Goal: Communication & Community: Answer question/provide support

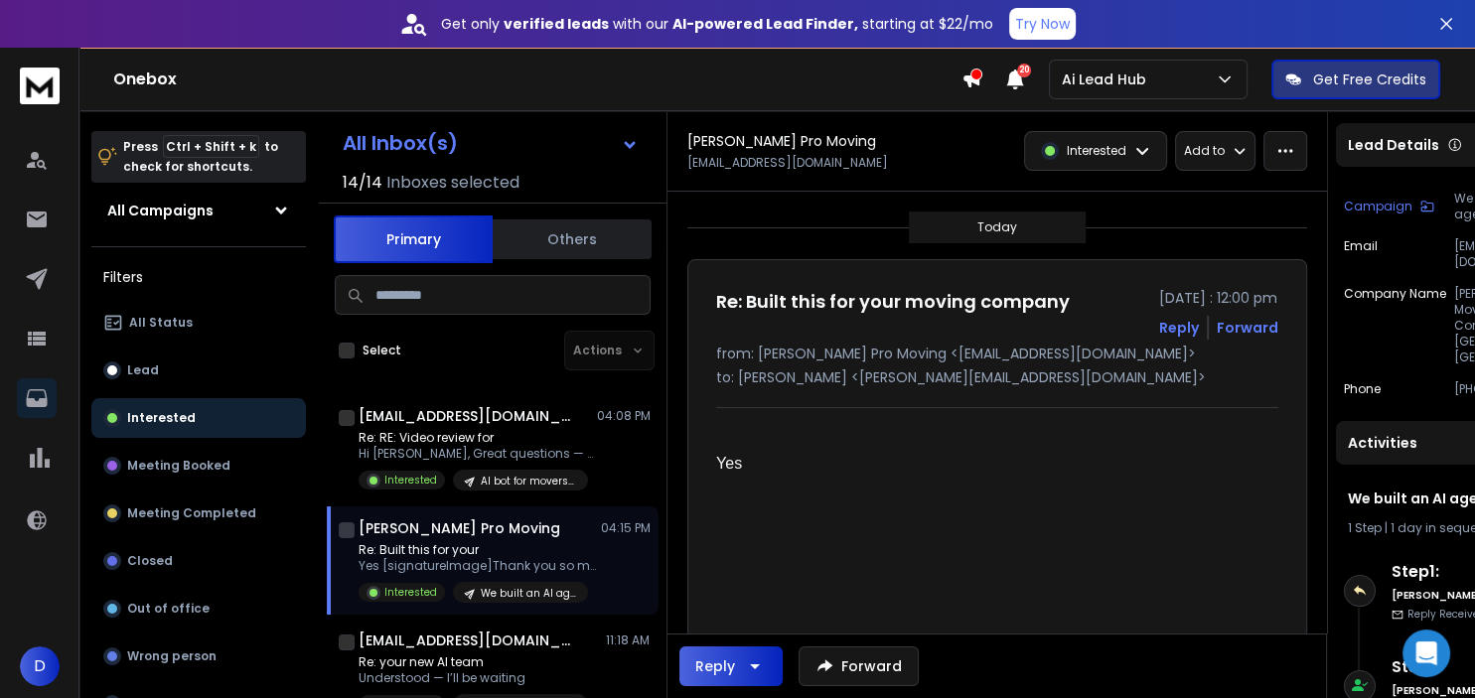
scroll to position [133, 0]
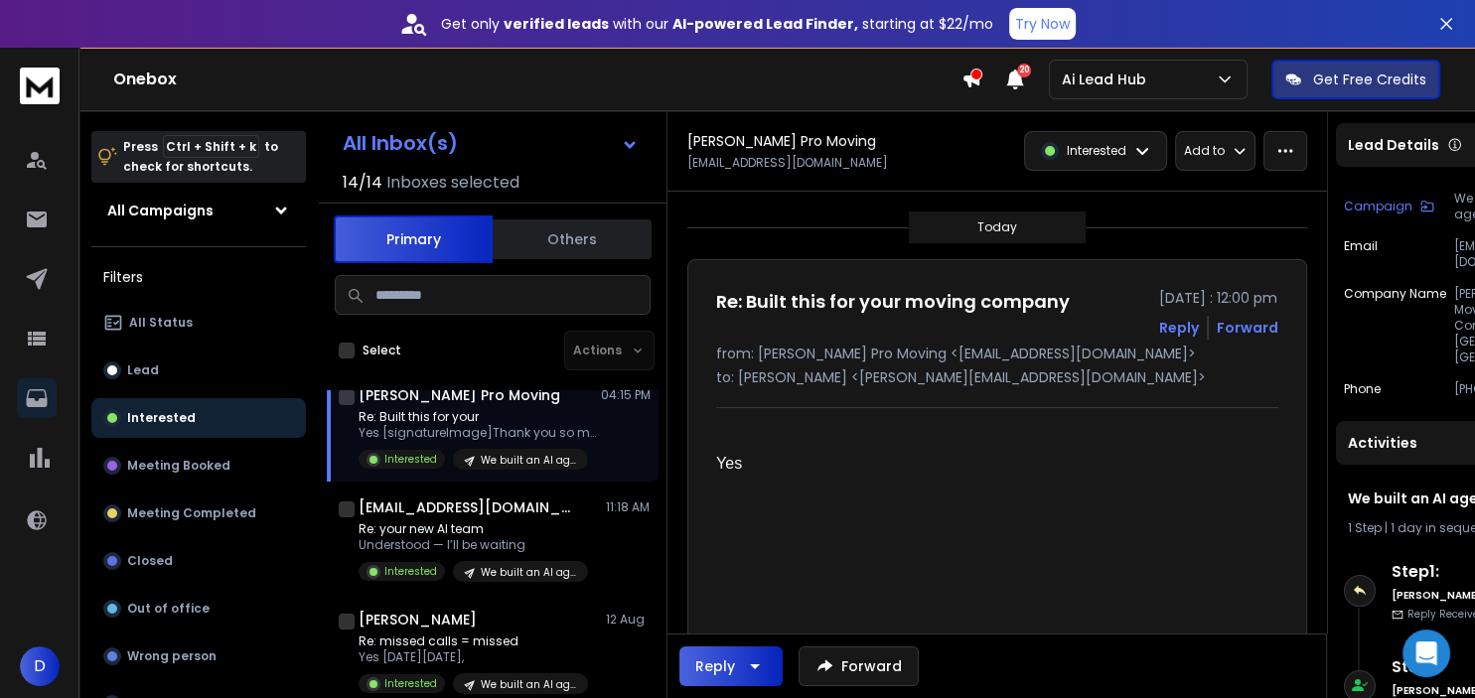
click at [183, 423] on p "Interested" at bounding box center [161, 418] width 69 height 16
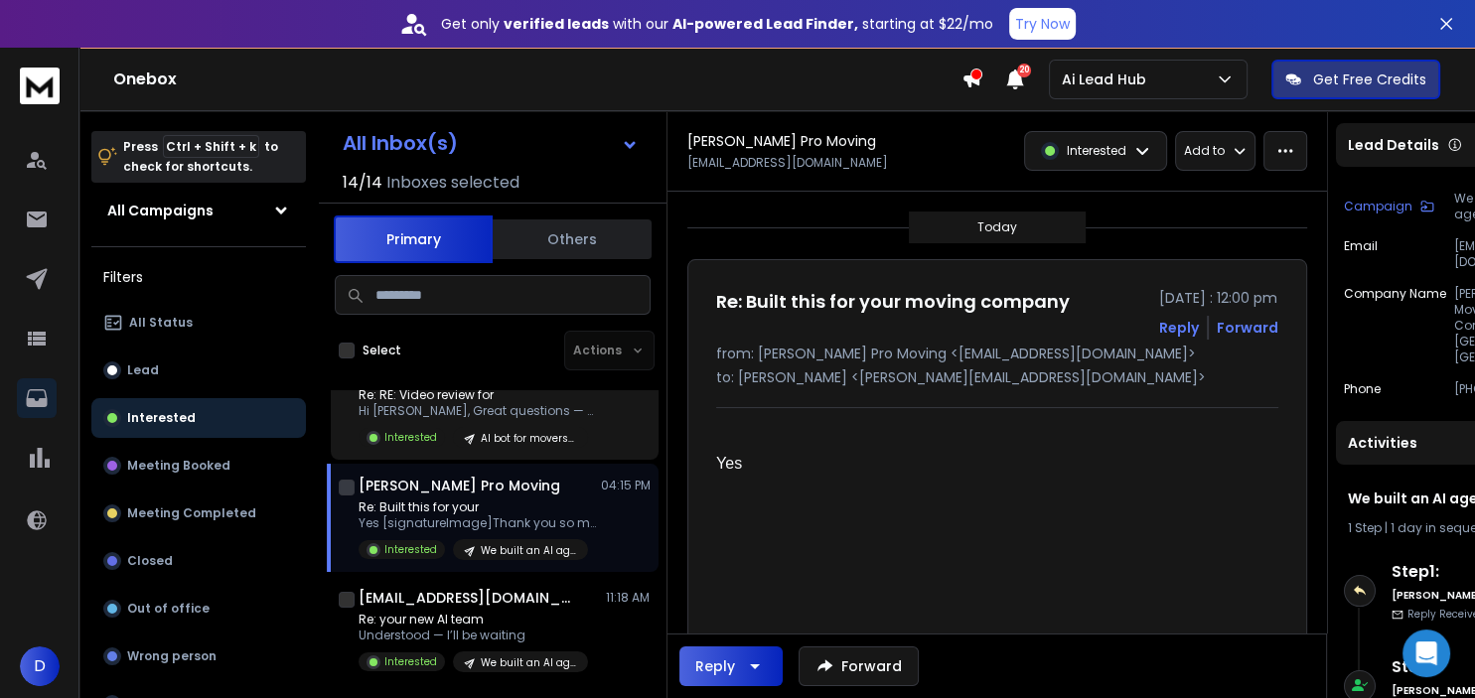
scroll to position [0, 0]
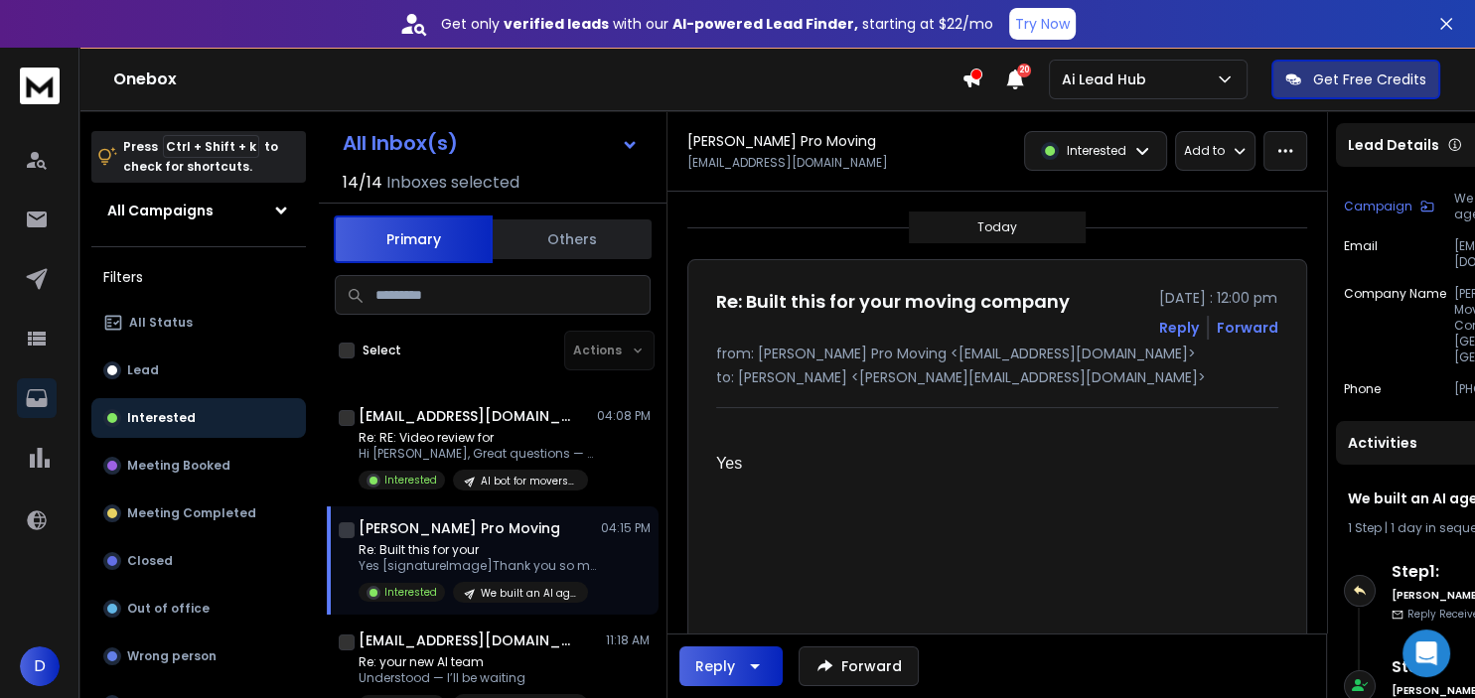
click at [541, 547] on p "Re: Built this for your" at bounding box center [477, 550] width 238 height 16
click at [164, 316] on p "All Status" at bounding box center [161, 323] width 64 height 16
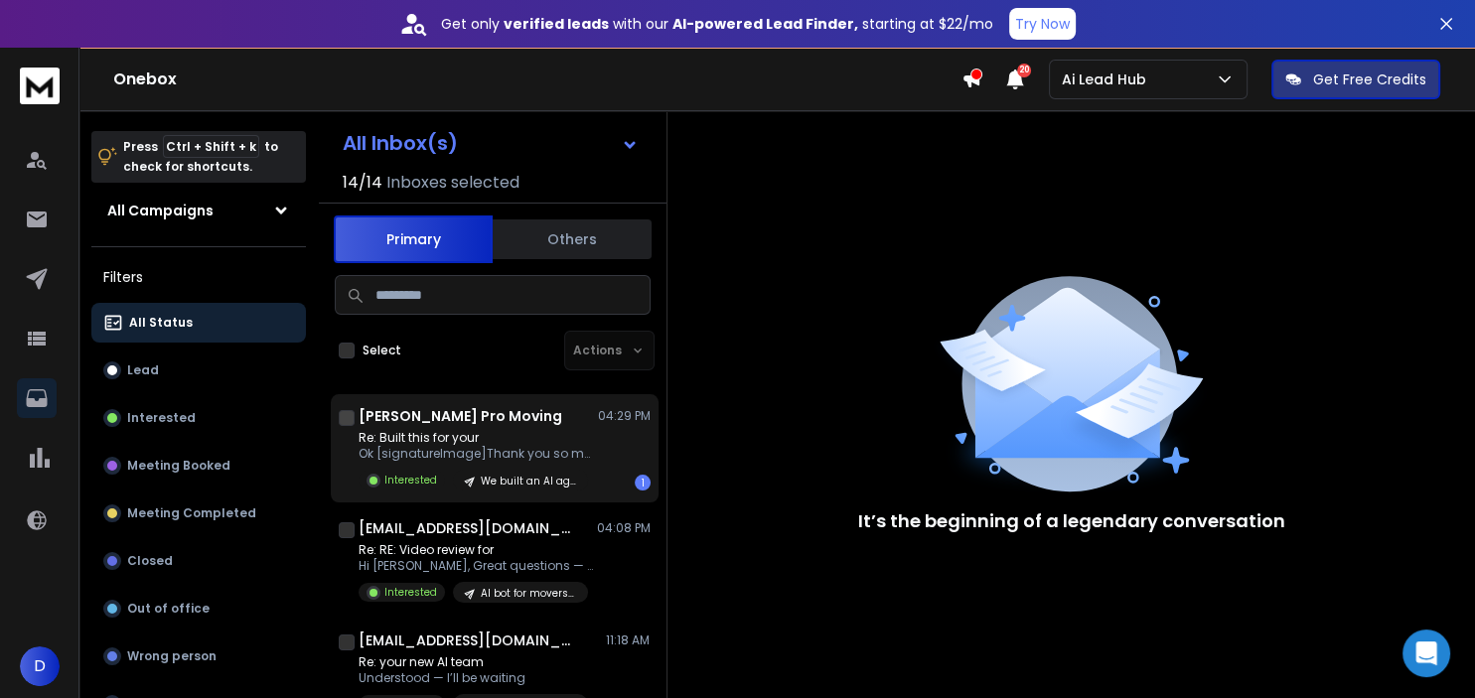
click at [542, 438] on p "Re: Built this for your" at bounding box center [477, 438] width 238 height 16
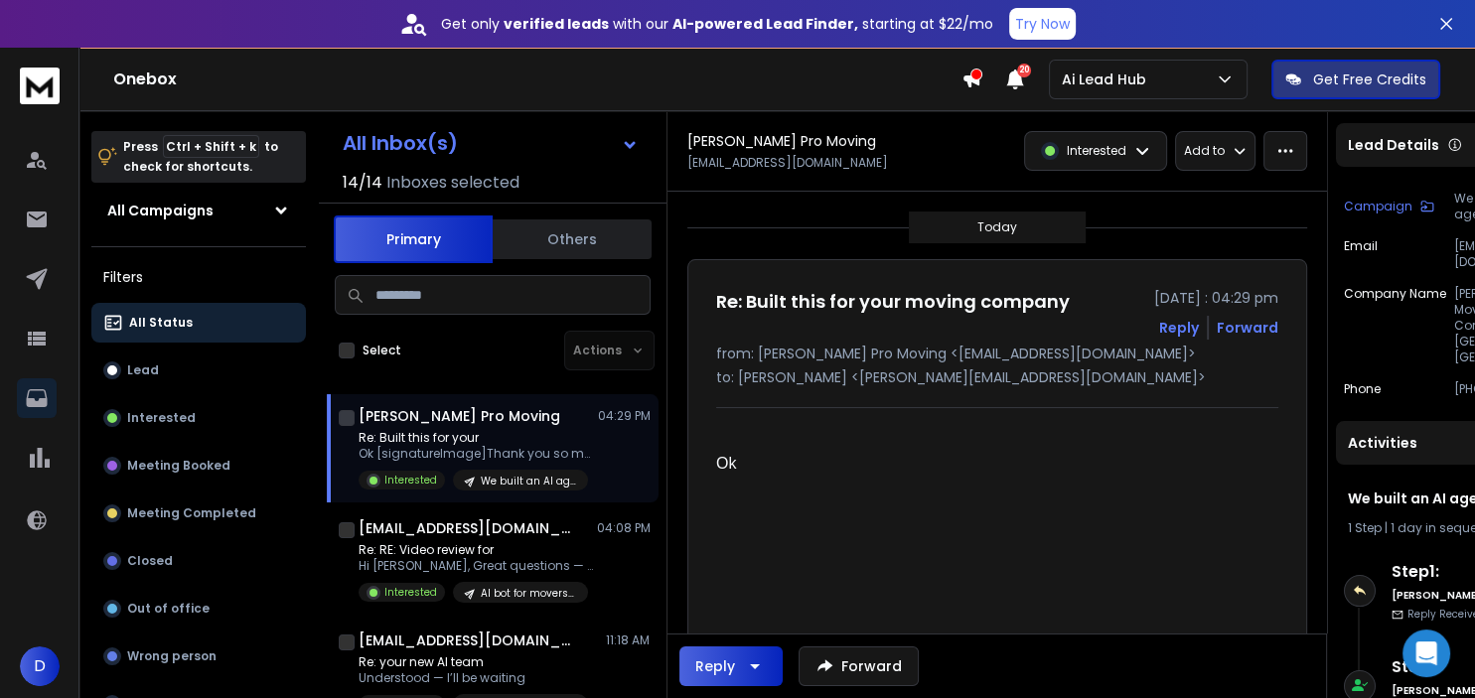
click at [759, 665] on icon "button" at bounding box center [755, 666] width 24 height 24
click at [1174, 335] on button "Reply" at bounding box center [1179, 328] width 40 height 20
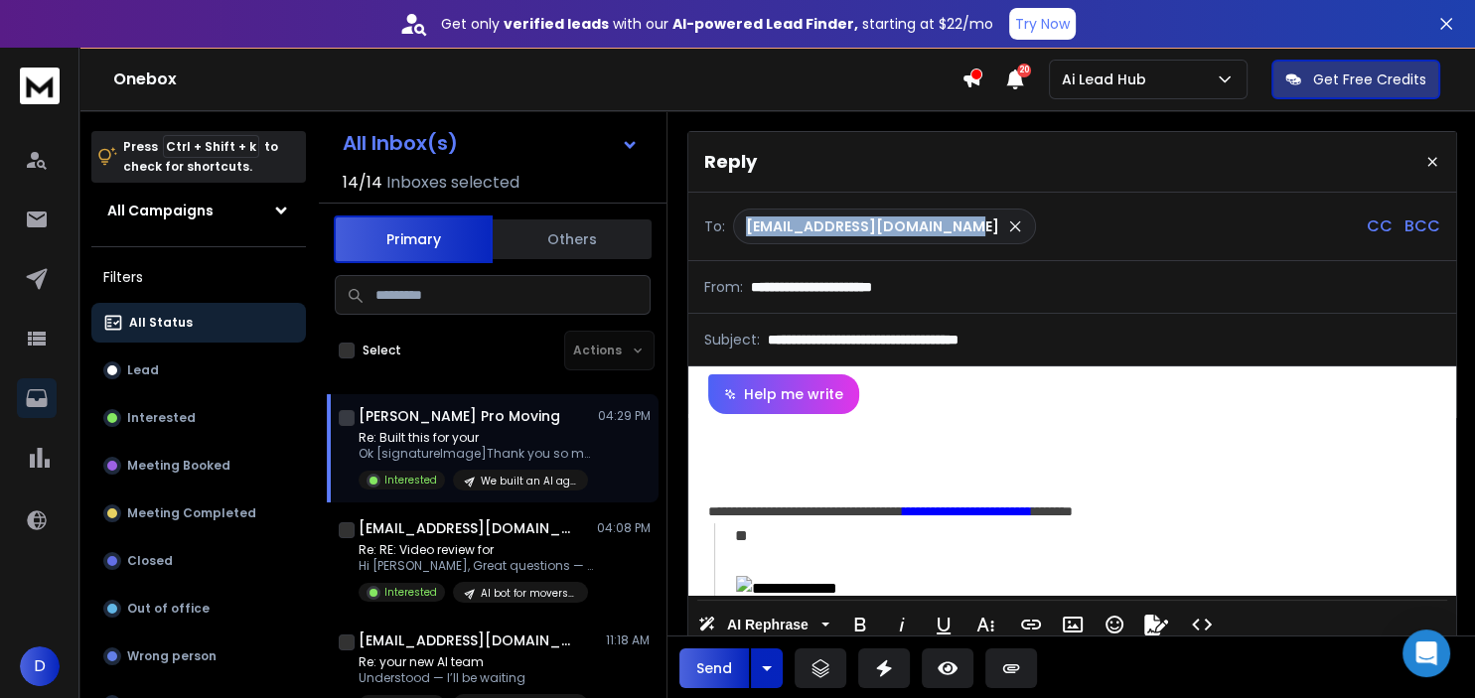
drag, startPoint x: 967, startPoint y: 228, endPoint x: 736, endPoint y: 215, distance: 231.7
click at [736, 215] on div "[EMAIL_ADDRESS][DOMAIN_NAME]" at bounding box center [884, 227] width 303 height 36
copy p "[EMAIL_ADDRESS][DOMAIN_NAME]"
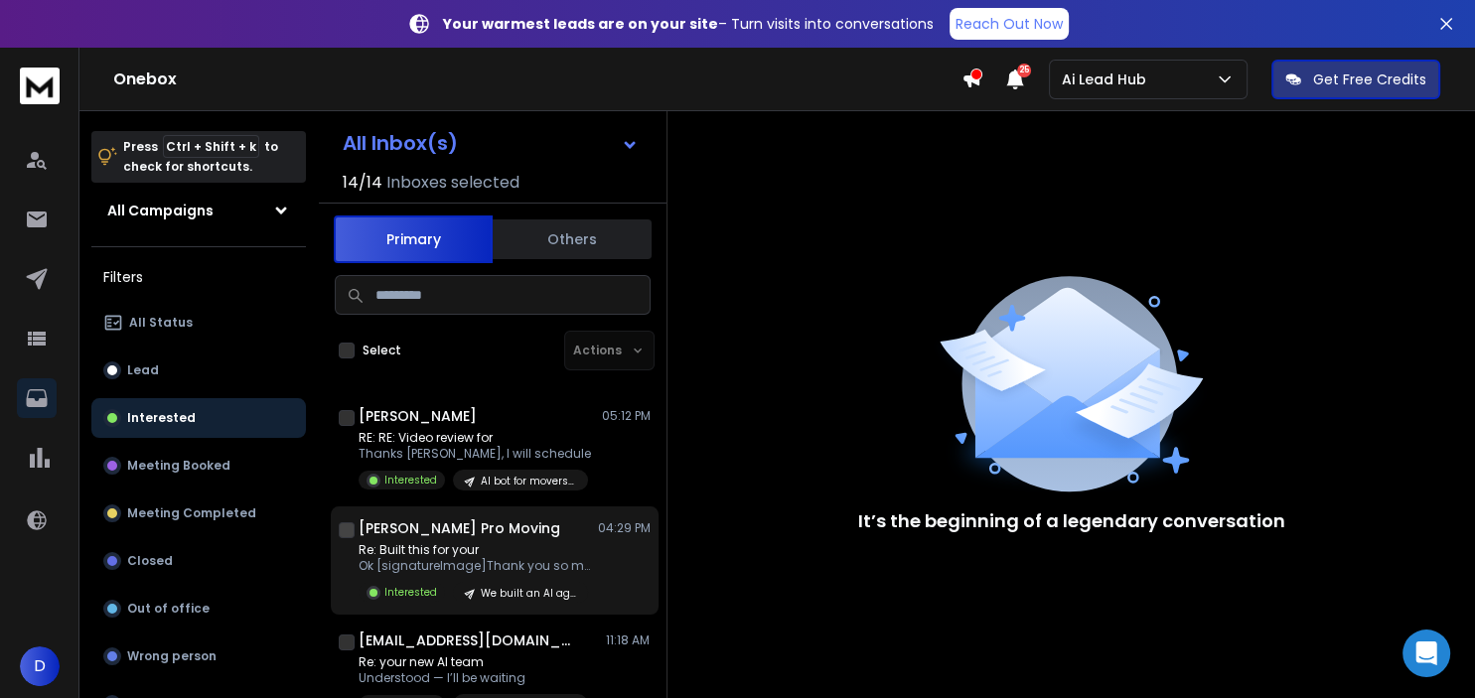
click at [512, 539] on div "[PERSON_NAME] Pro Moving 04:29 PM Re: Built this for your Ok [signatureImage]Th…" at bounding box center [504, 560] width 292 height 84
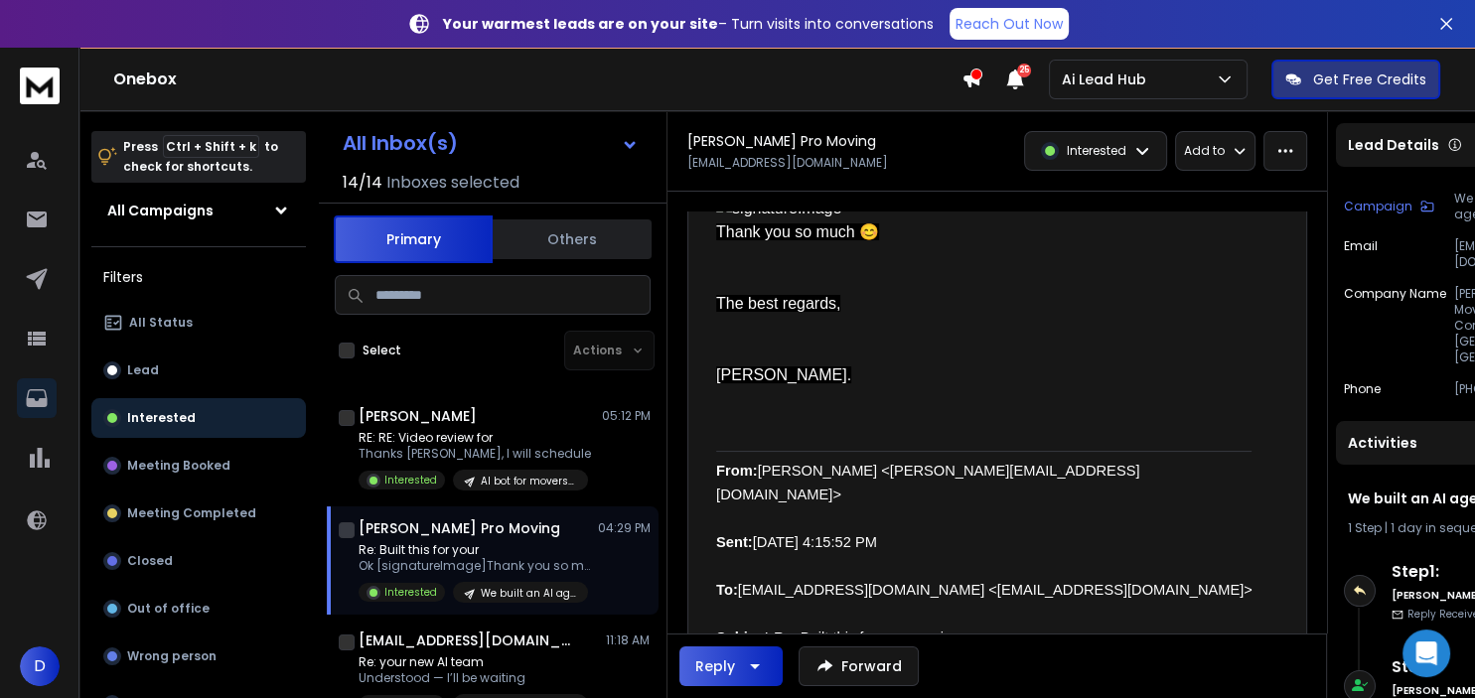
scroll to position [400, 0]
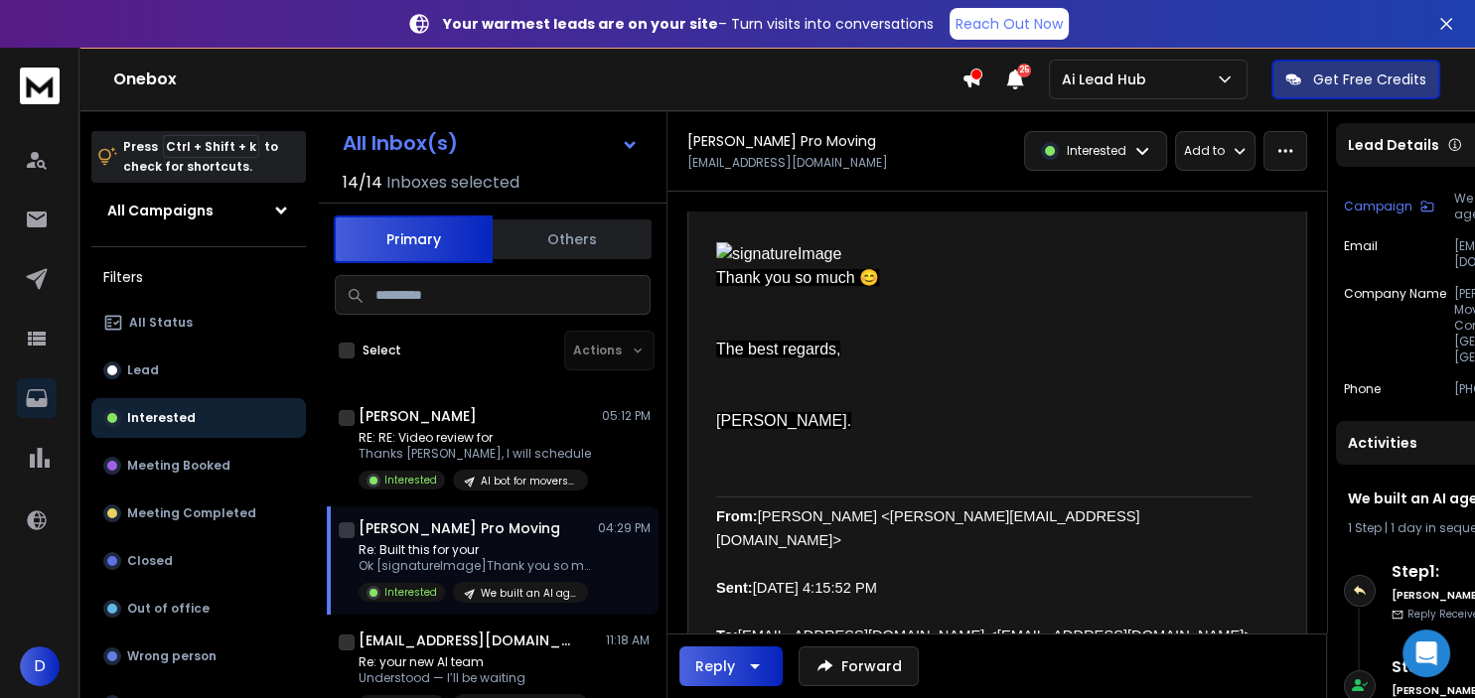
click at [756, 663] on icon "button" at bounding box center [755, 666] width 24 height 24
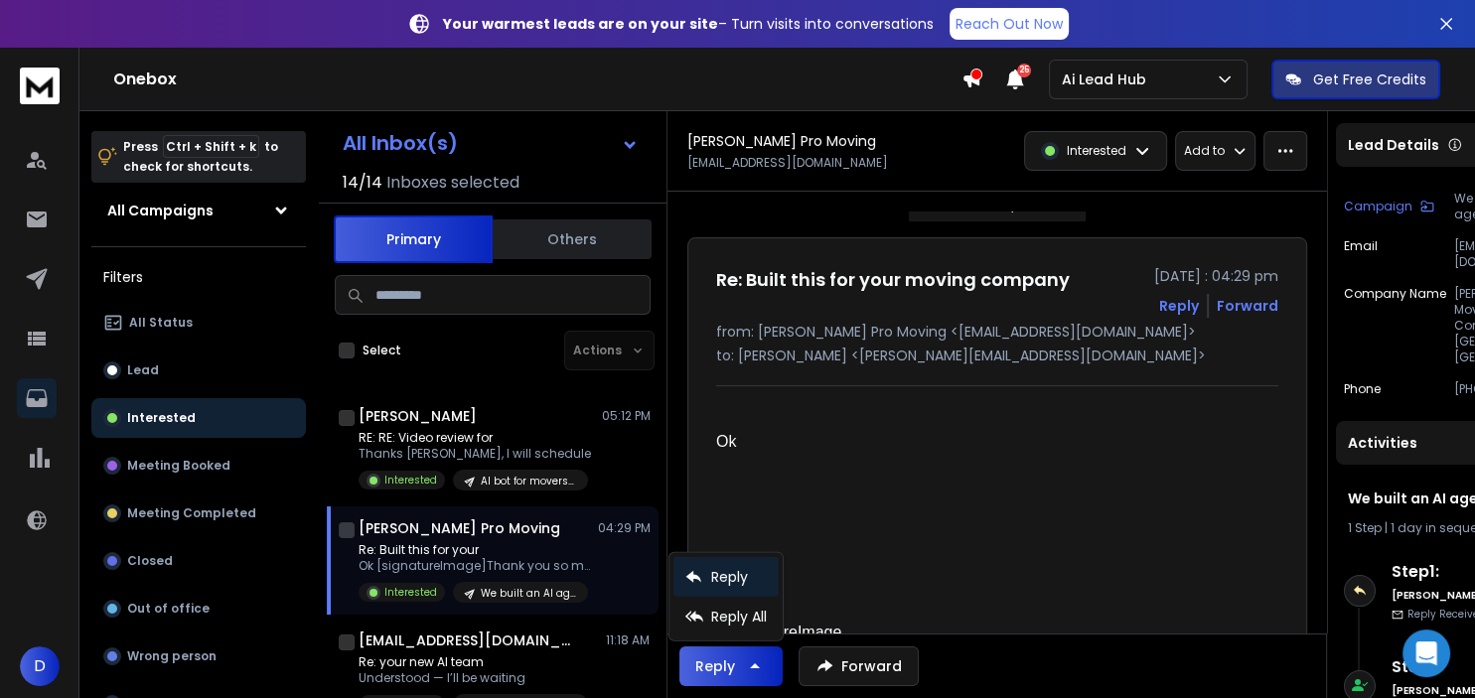
scroll to position [0, 0]
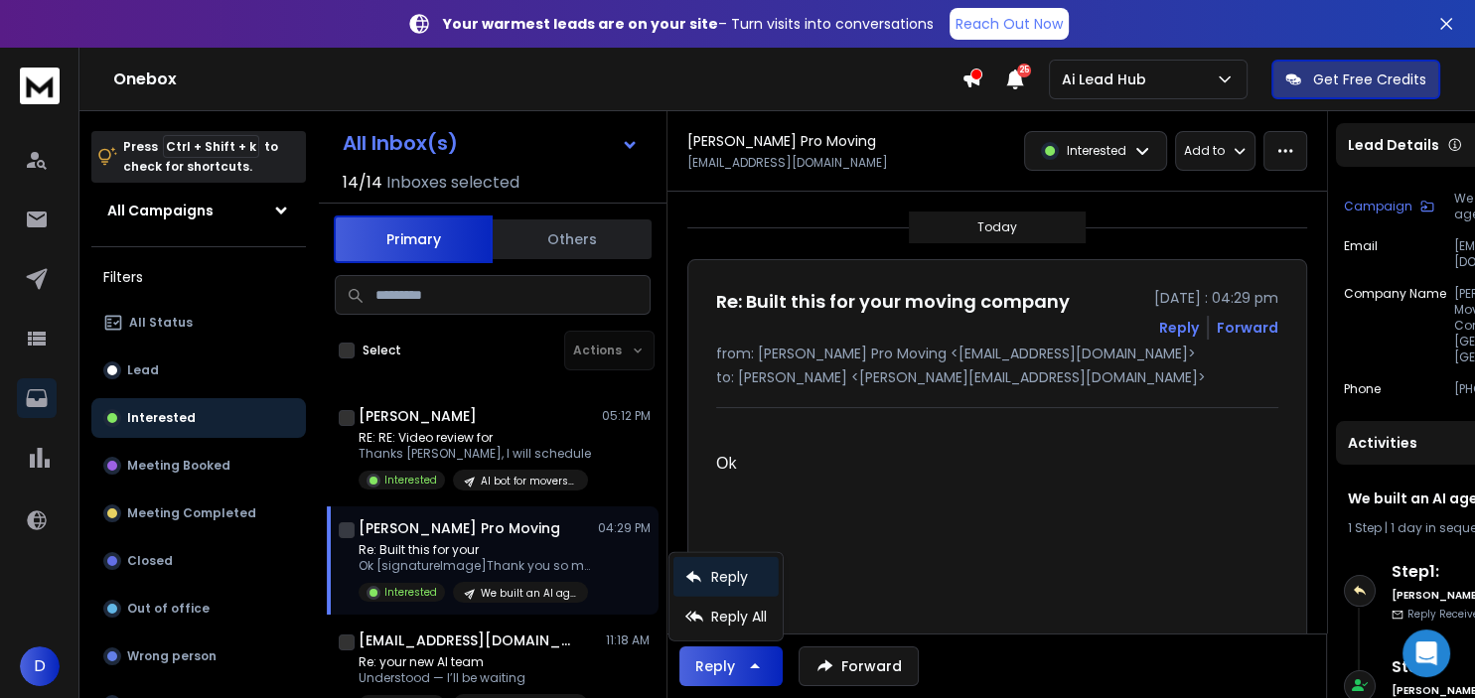
click at [1178, 328] on button "Reply" at bounding box center [1179, 328] width 40 height 20
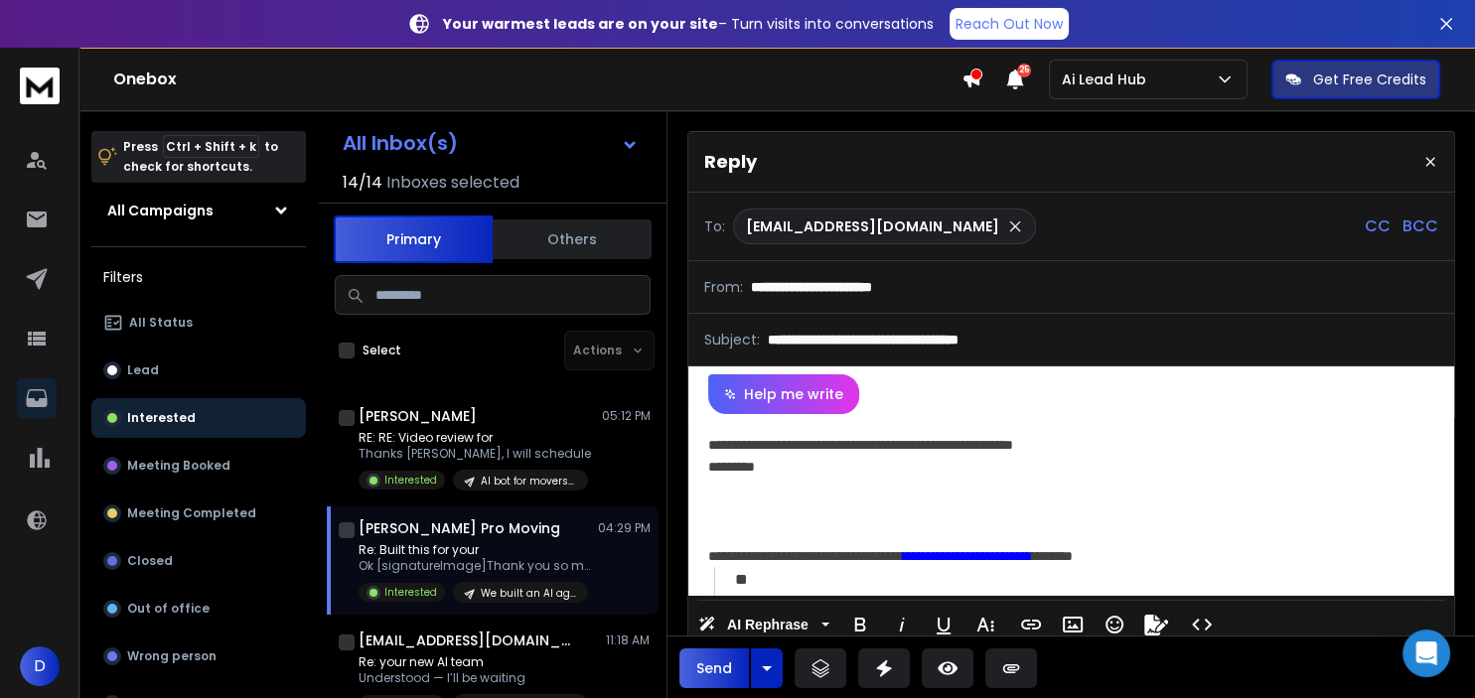
click at [1287, 451] on div "**********" at bounding box center [1071, 505] width 766 height 182
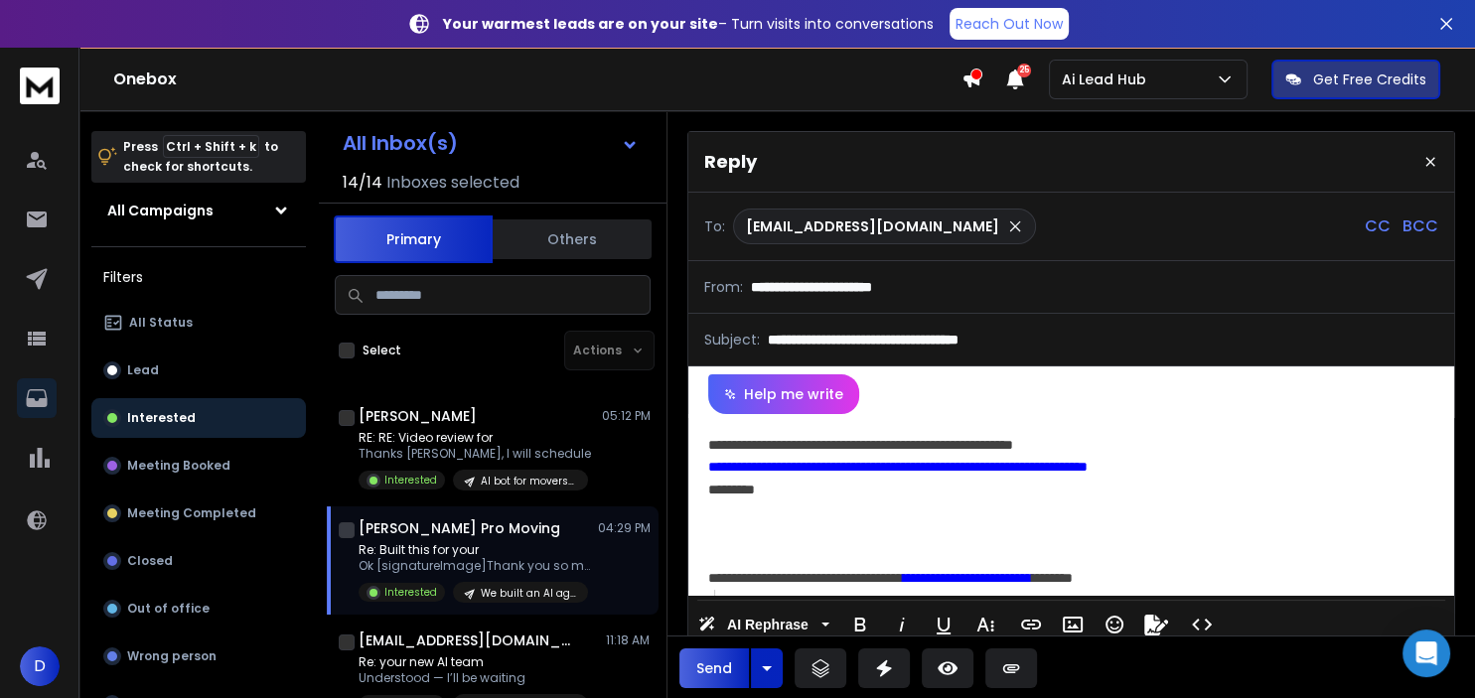
click at [714, 668] on button "Send" at bounding box center [714, 668] width 70 height 40
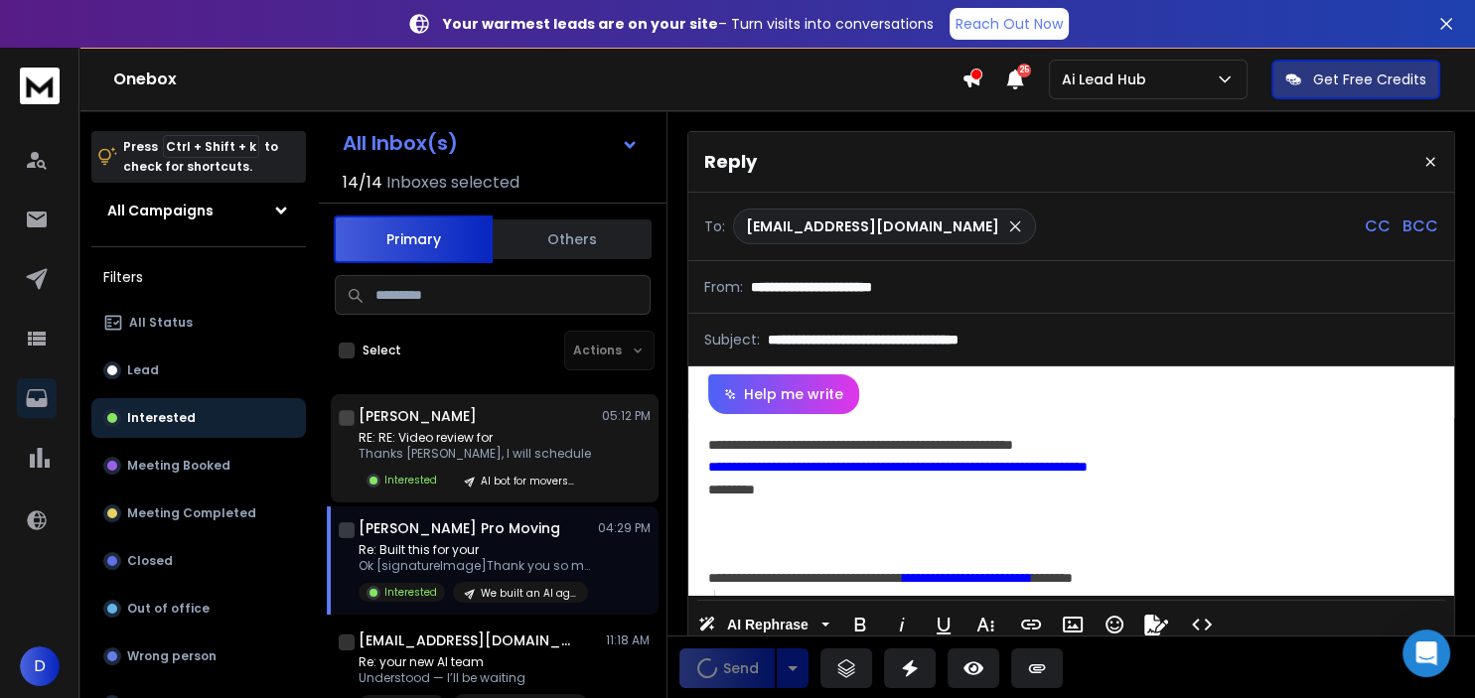
click at [440, 431] on p "RE: RE: Video review for" at bounding box center [474, 438] width 232 height 16
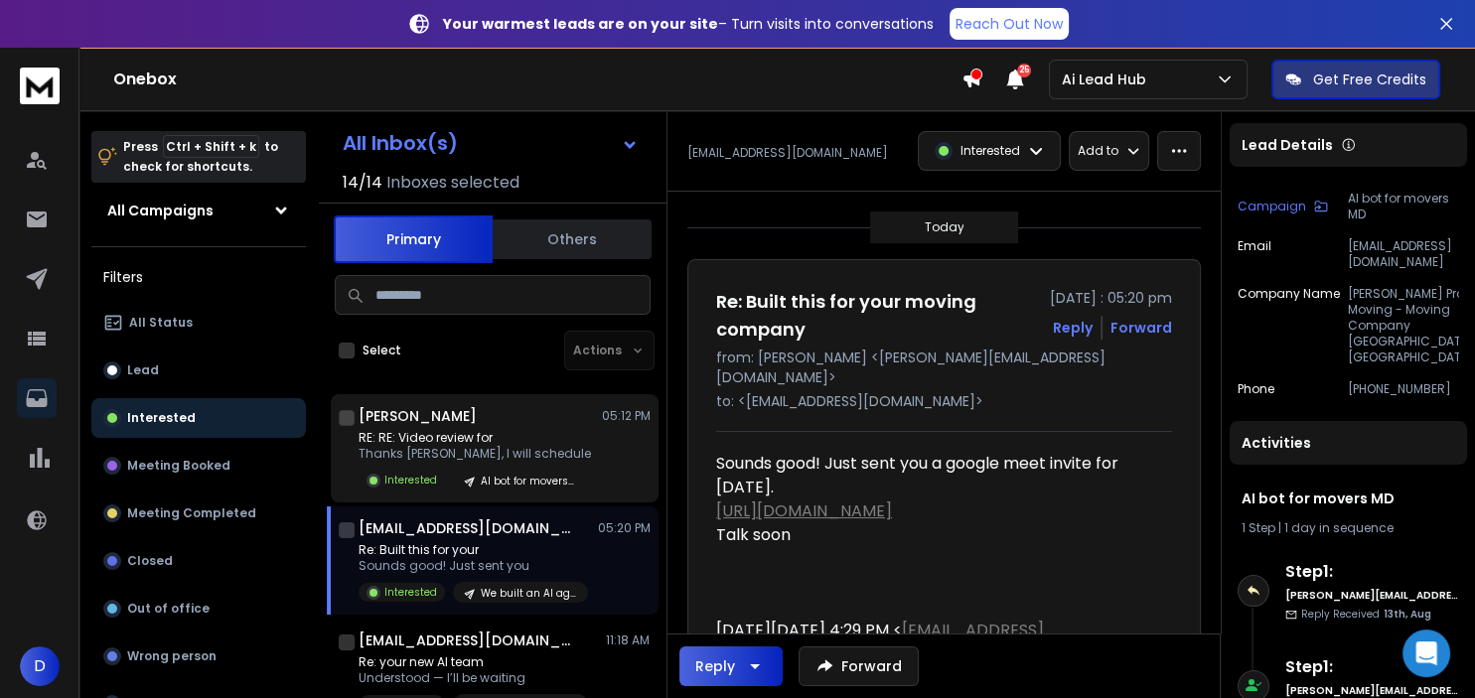
click at [404, 405] on div "[PERSON_NAME] 05:12 PM RE: RE: Video review for Thanks [PERSON_NAME], I will sc…" at bounding box center [495, 448] width 328 height 108
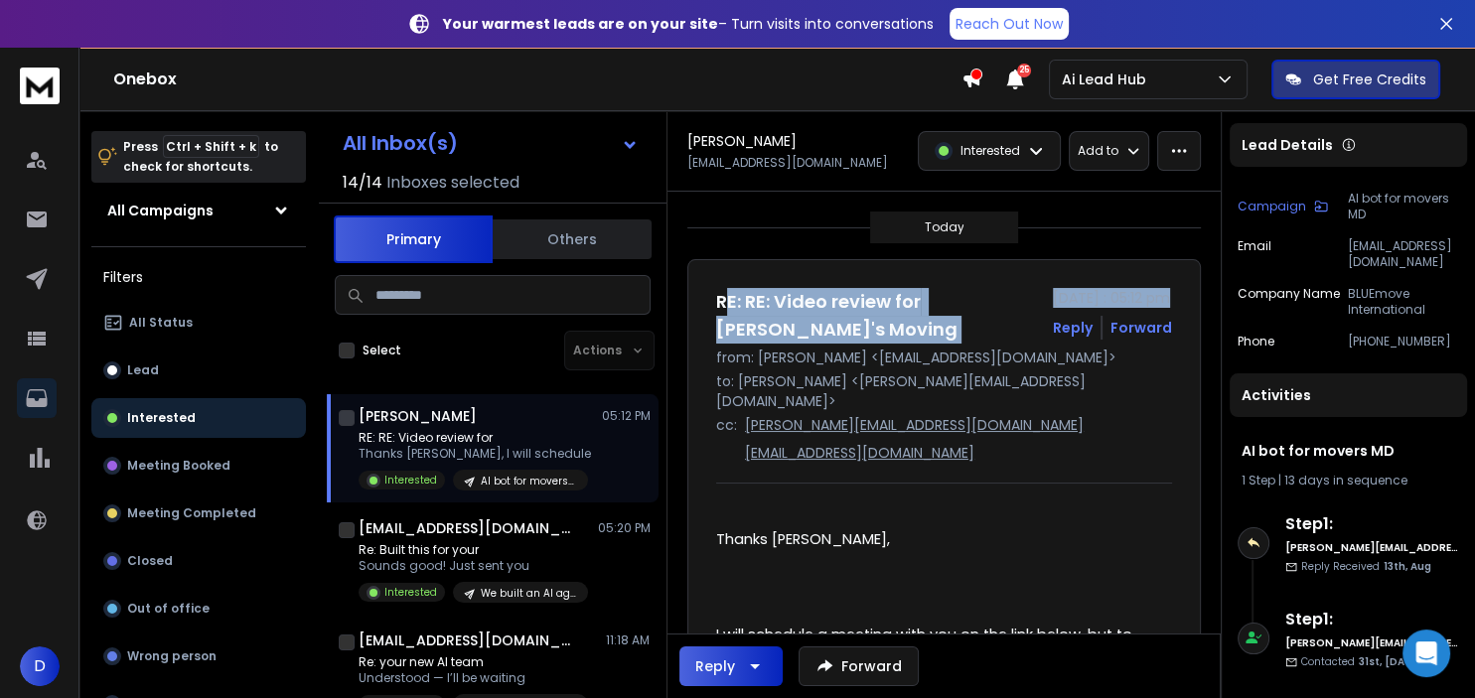
drag, startPoint x: 789, startPoint y: 551, endPoint x: 725, endPoint y: 336, distance: 224.9
copy div "E: RE: Video review for [PERSON_NAME]'s Moving [DATE] : 05:12 pm"
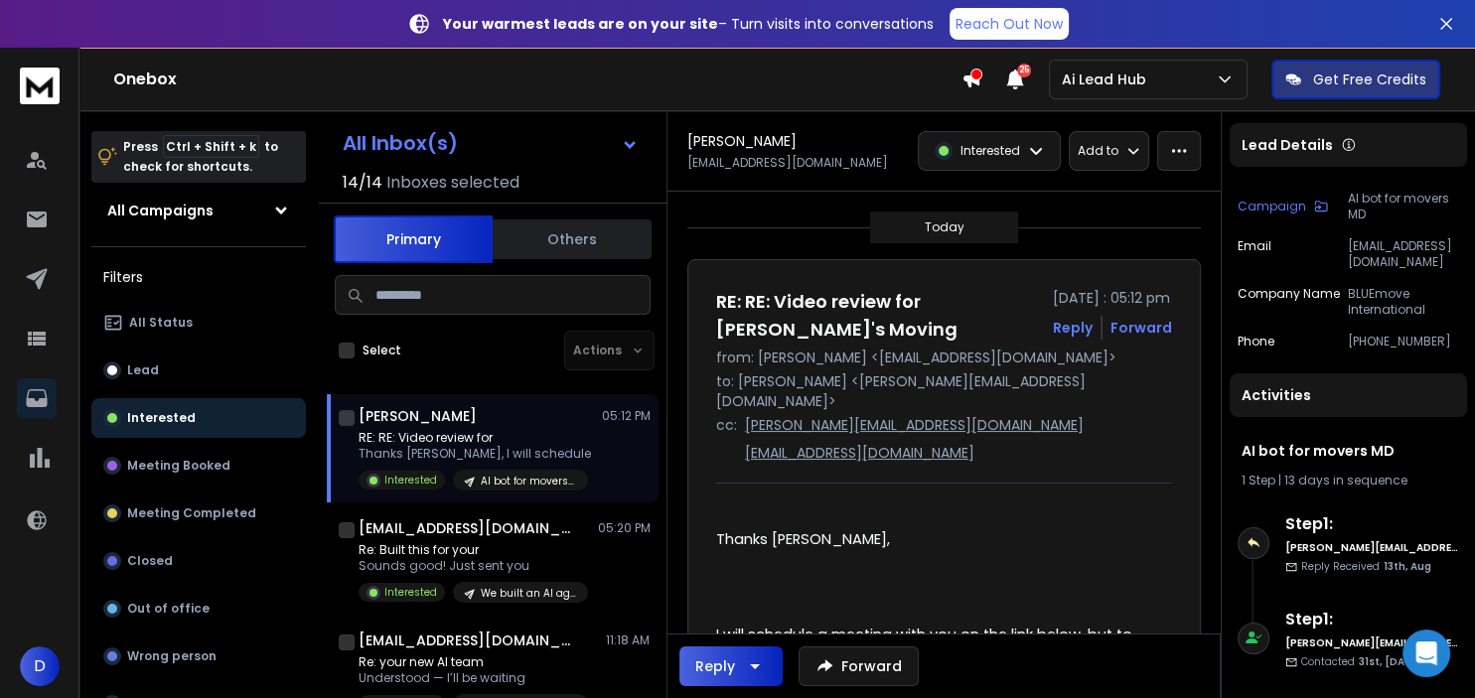
click at [1092, 326] on button "Reply" at bounding box center [1073, 328] width 40 height 20
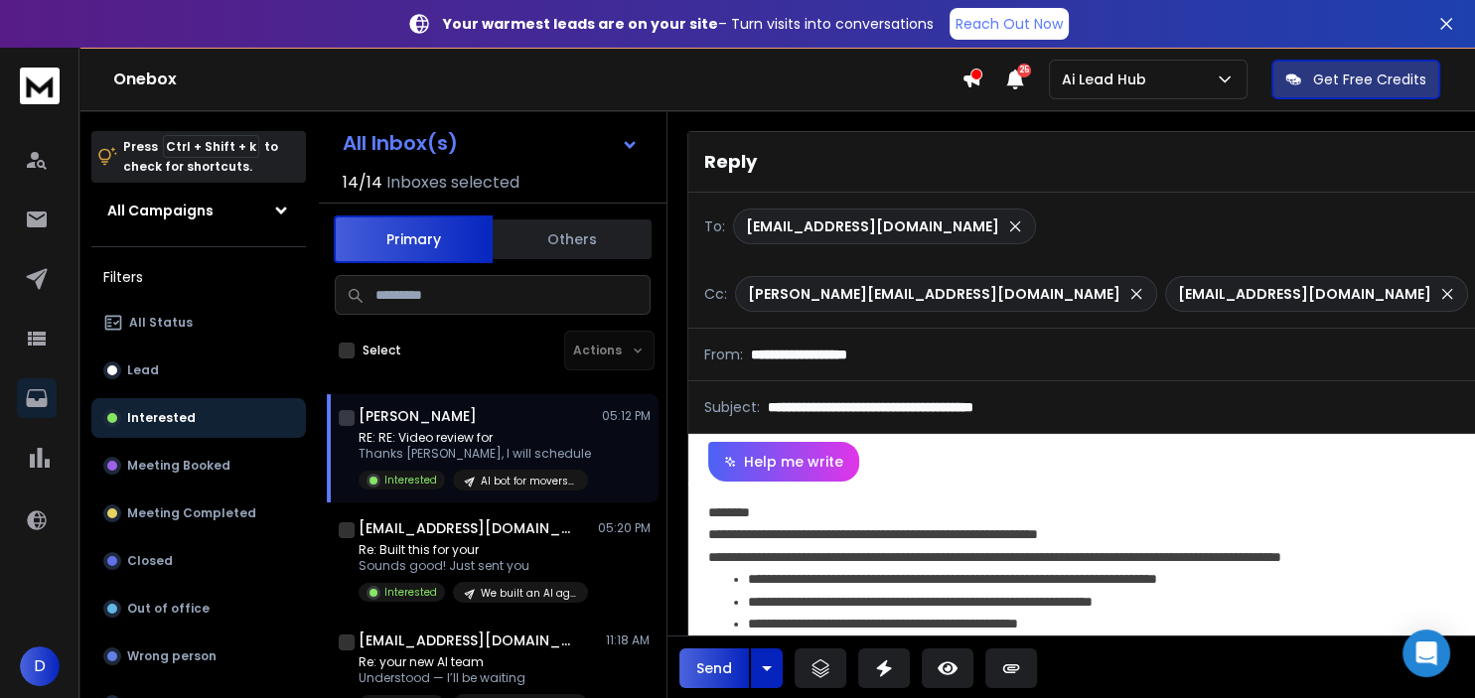
click at [1133, 536] on div "**********" at bounding box center [1256, 612] width 1096 height 223
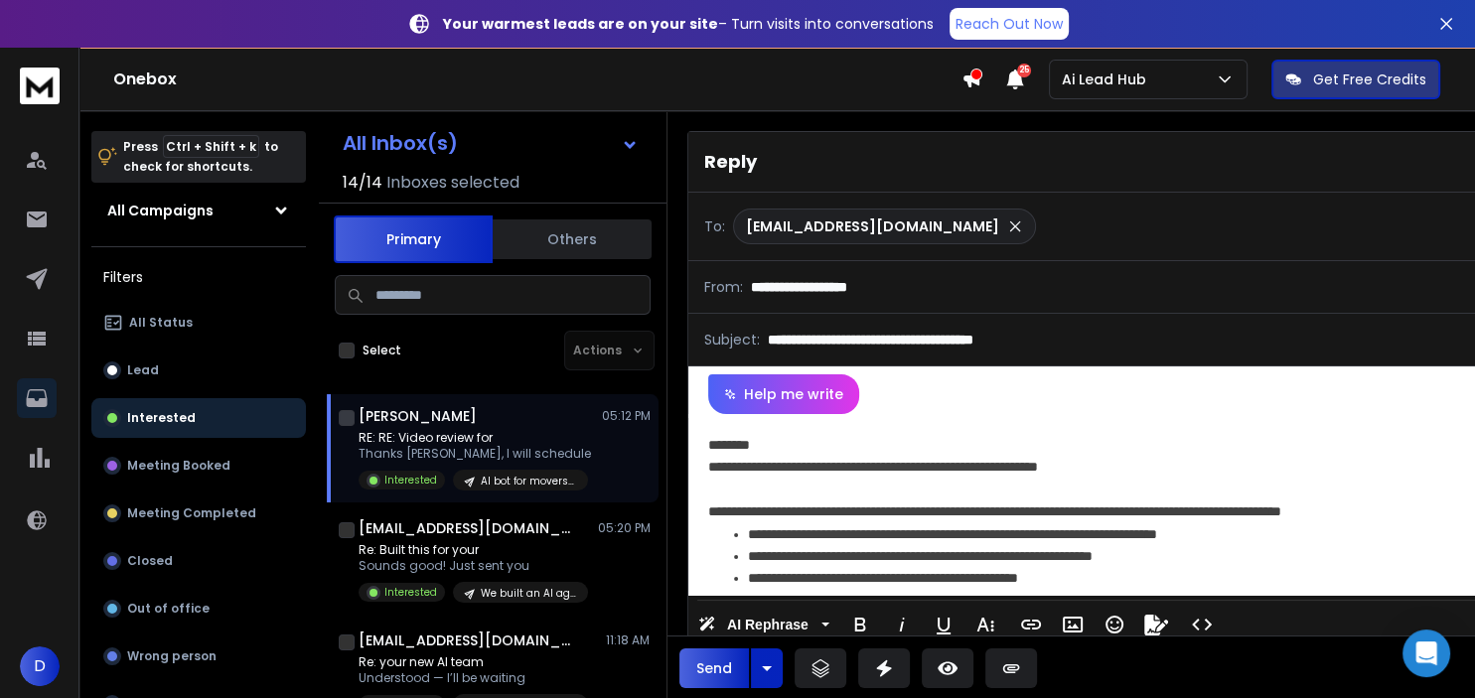
click at [1068, 466] on p "**********" at bounding box center [1254, 467] width 1093 height 22
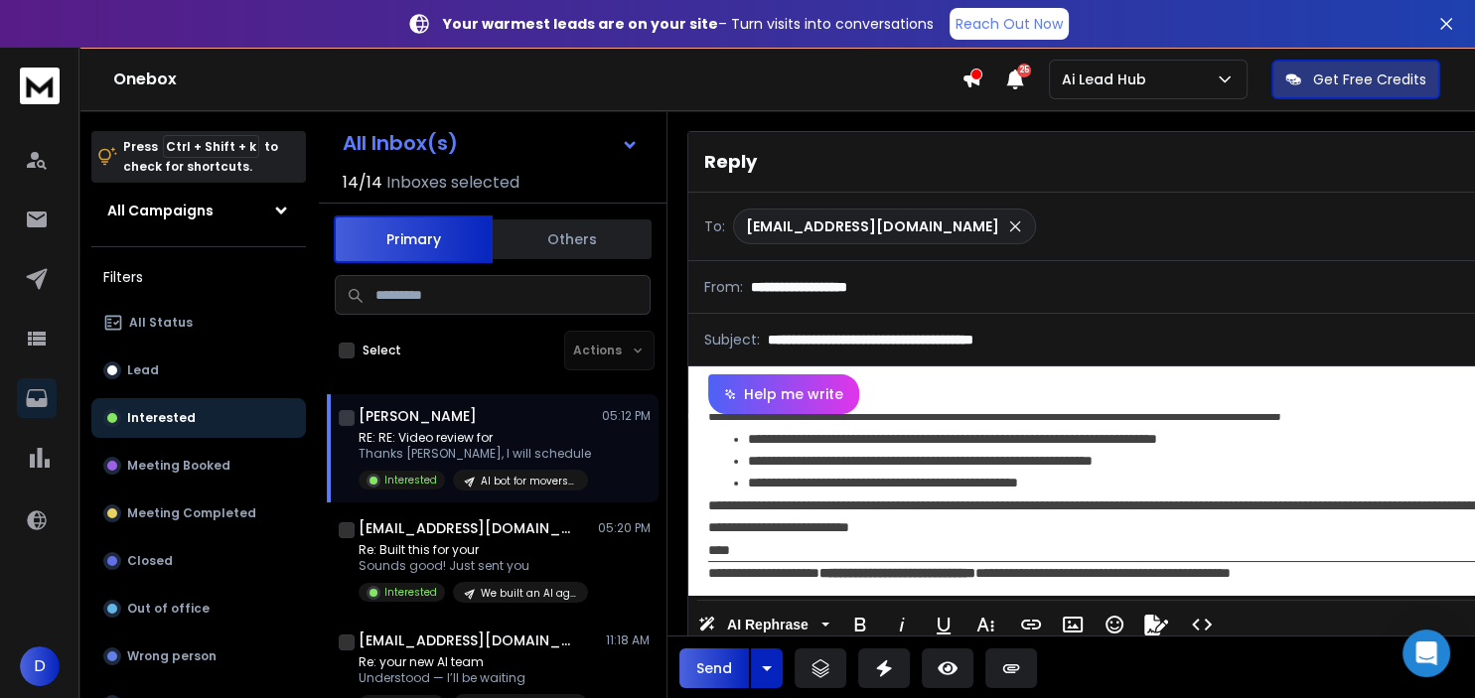
click at [1078, 484] on p "**********" at bounding box center [1275, 483] width 1054 height 22
click at [709, 507] on p "**********" at bounding box center [1254, 506] width 1093 height 22
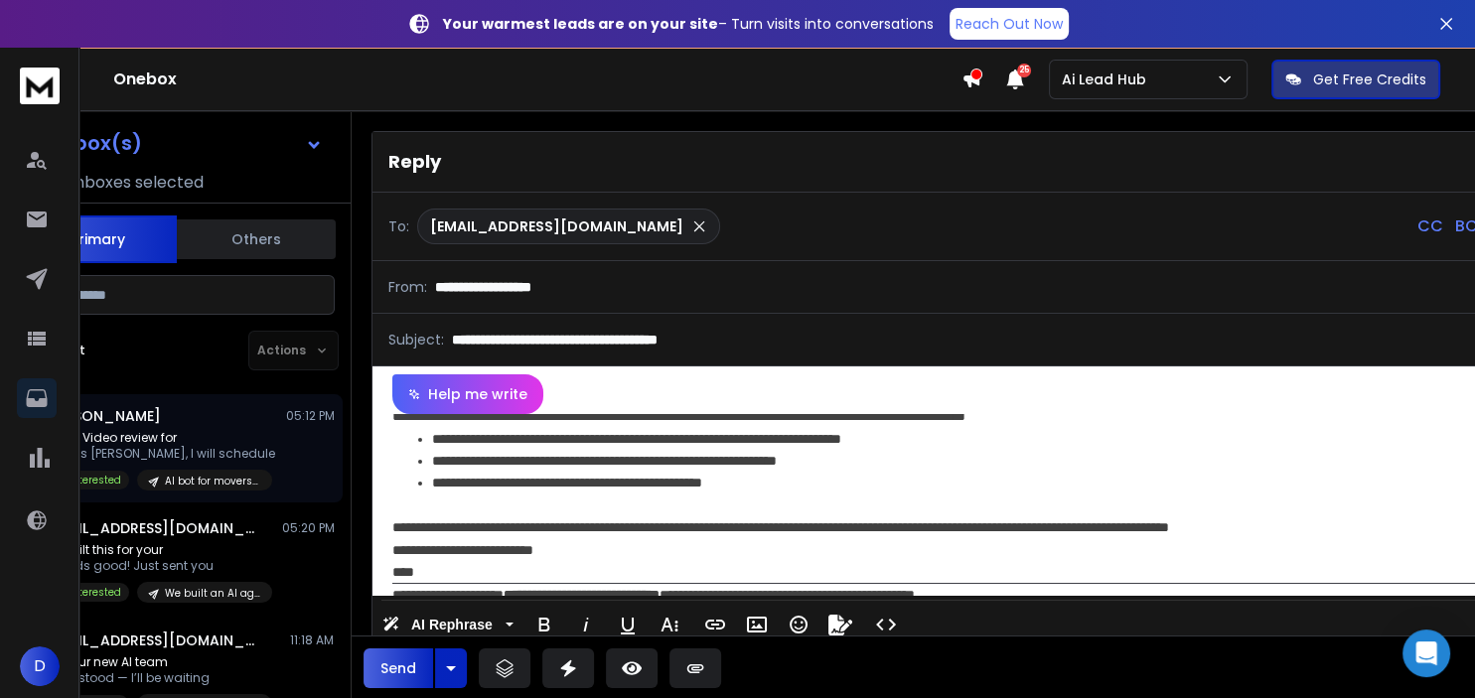
scroll to position [0, 326]
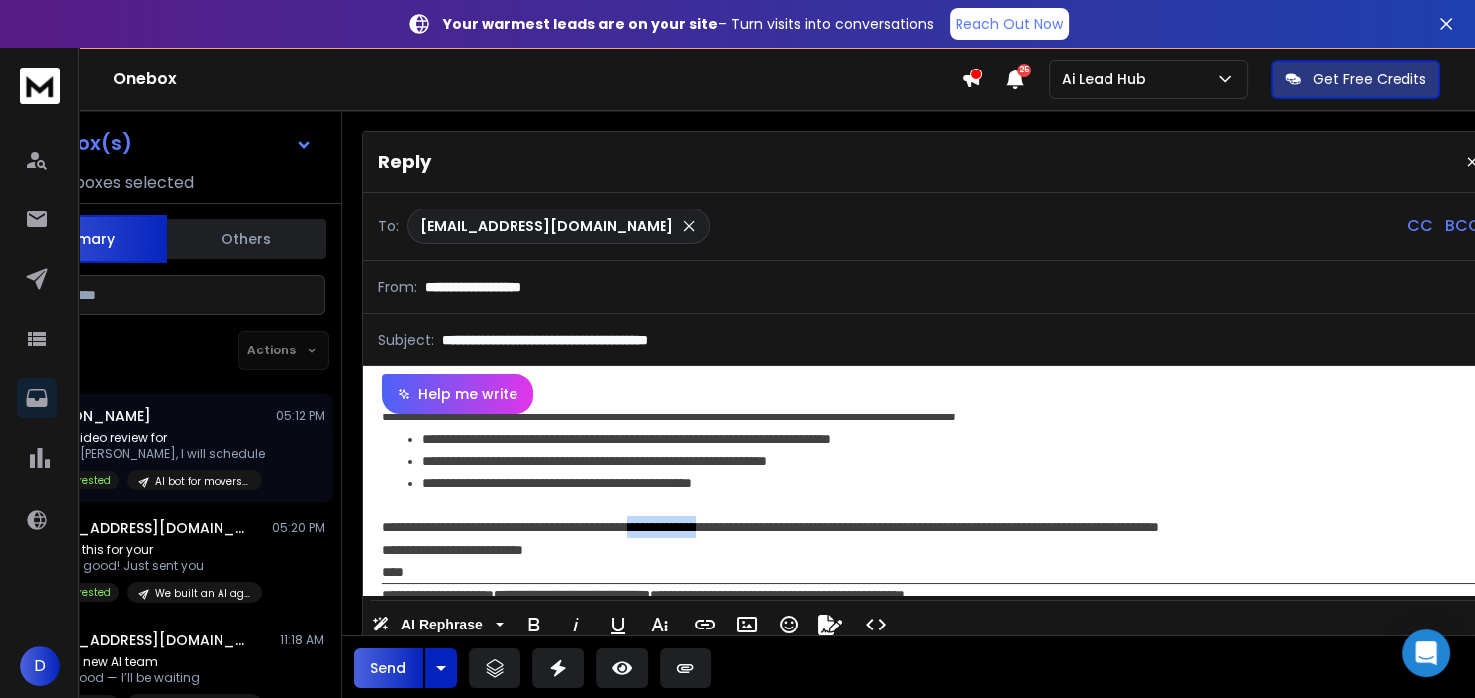
drag, startPoint x: 773, startPoint y: 532, endPoint x: 693, endPoint y: 528, distance: 79.5
click at [693, 528] on p "**********" at bounding box center [928, 527] width 1093 height 22
click at [382, 554] on p "**********" at bounding box center [928, 561] width 1093 height 45
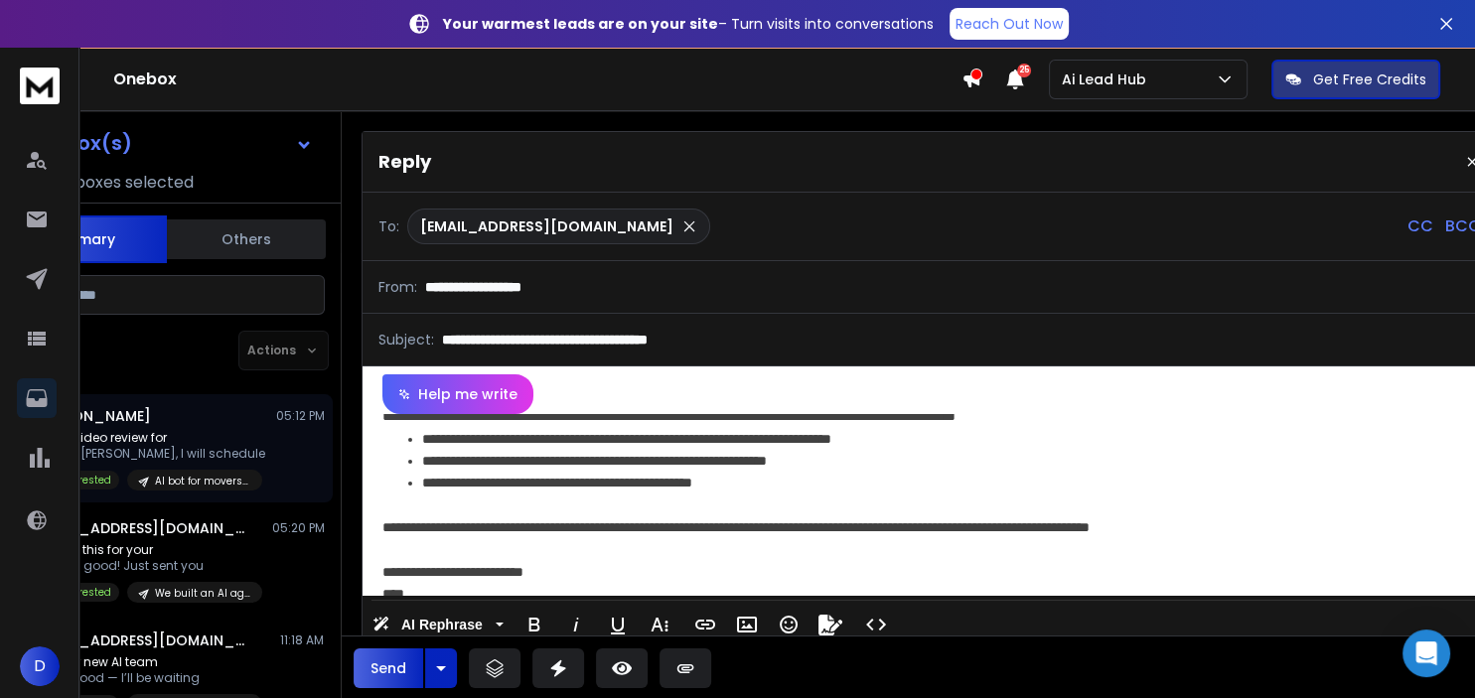
click at [399, 670] on button "Send" at bounding box center [389, 668] width 70 height 40
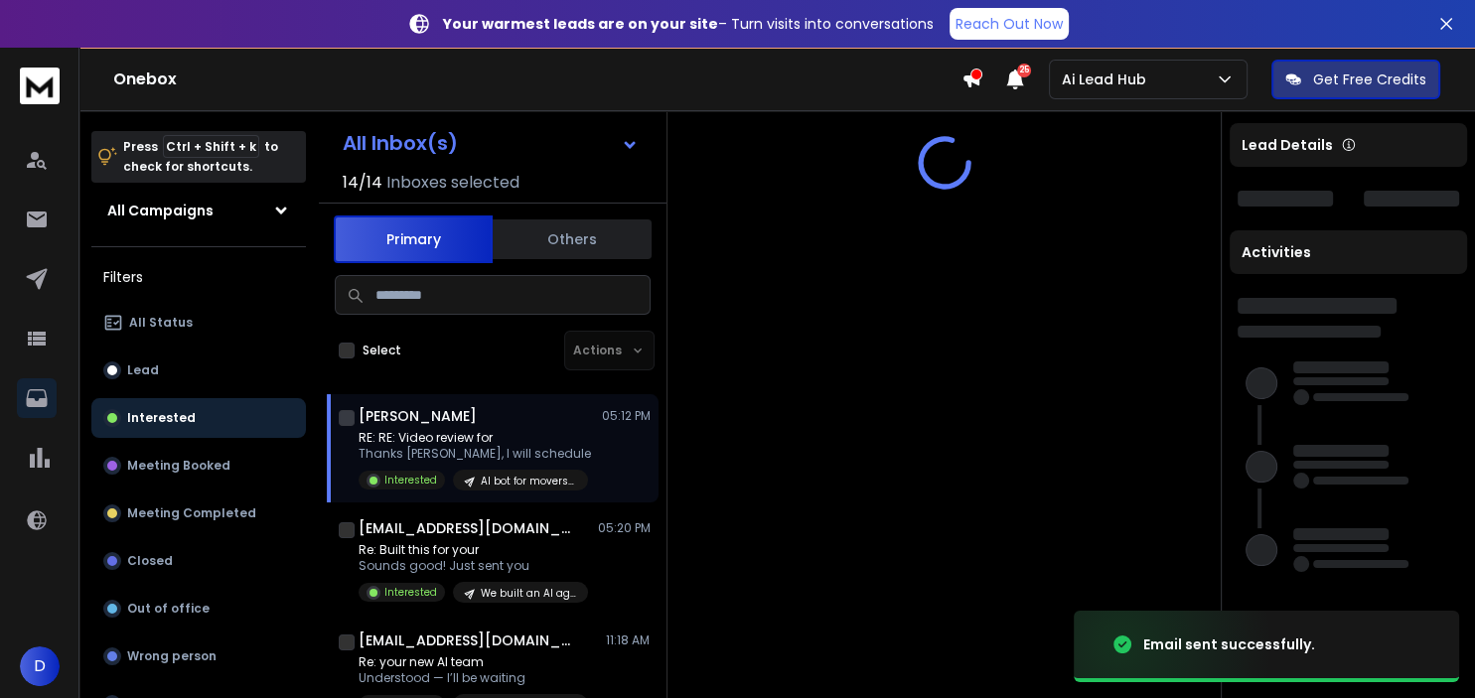
scroll to position [0, 0]
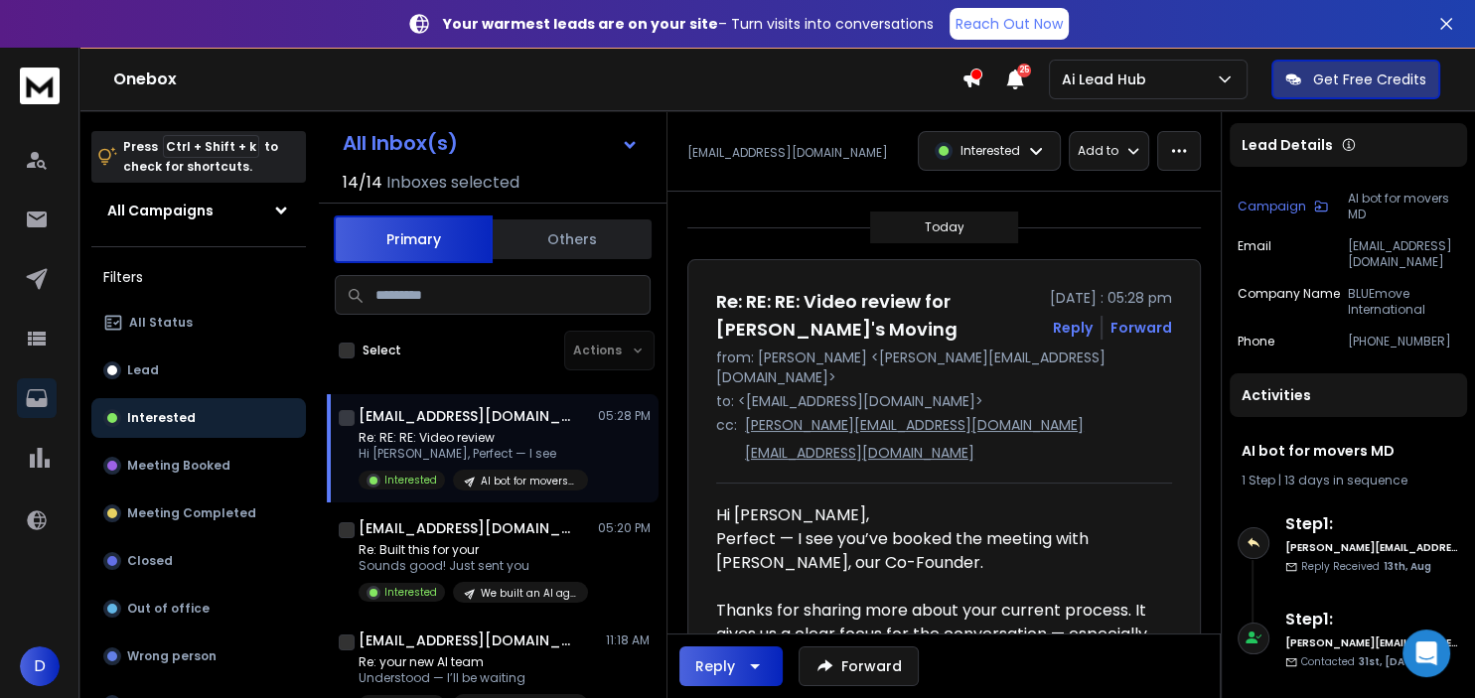
click at [189, 420] on button "Interested" at bounding box center [198, 418] width 214 height 40
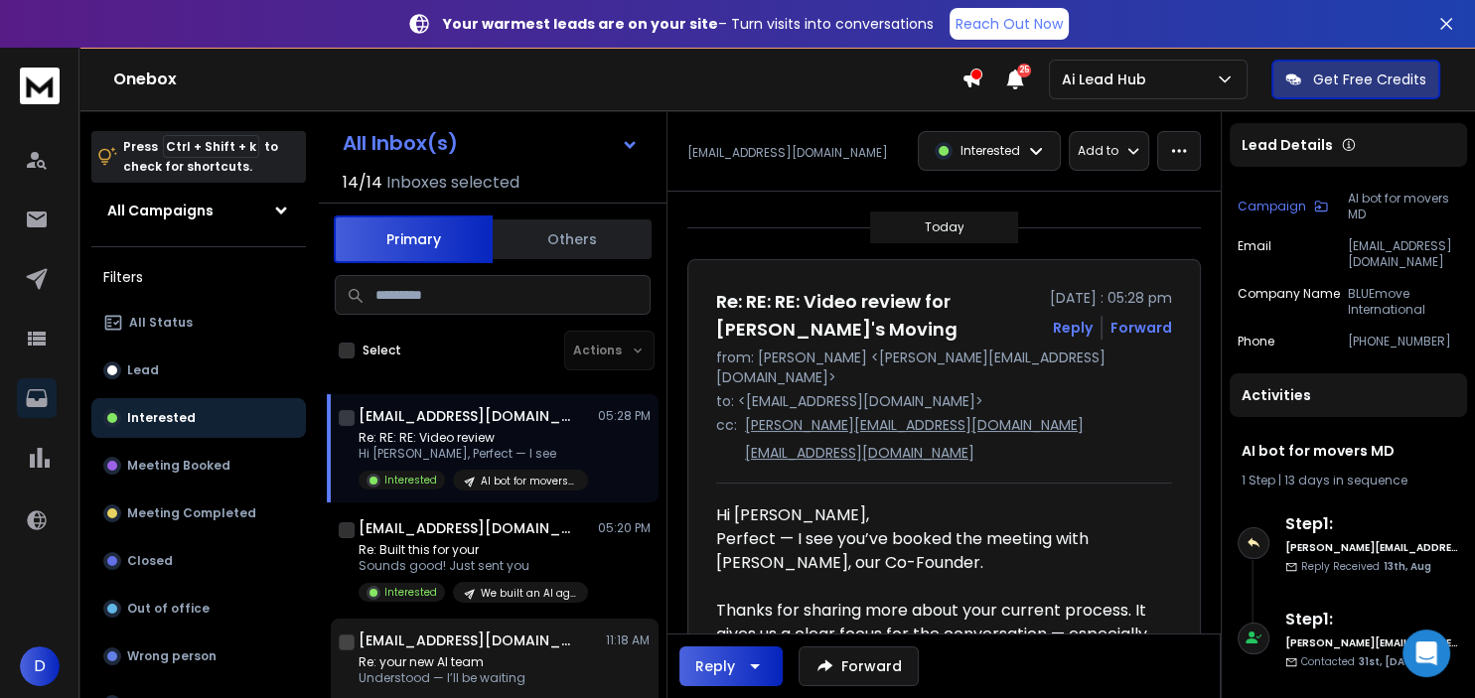
click at [451, 652] on div "[EMAIL_ADDRESS][DOMAIN_NAME] 11:18 AM Re: your new AI team Understood — I’ll be…" at bounding box center [504, 673] width 292 height 84
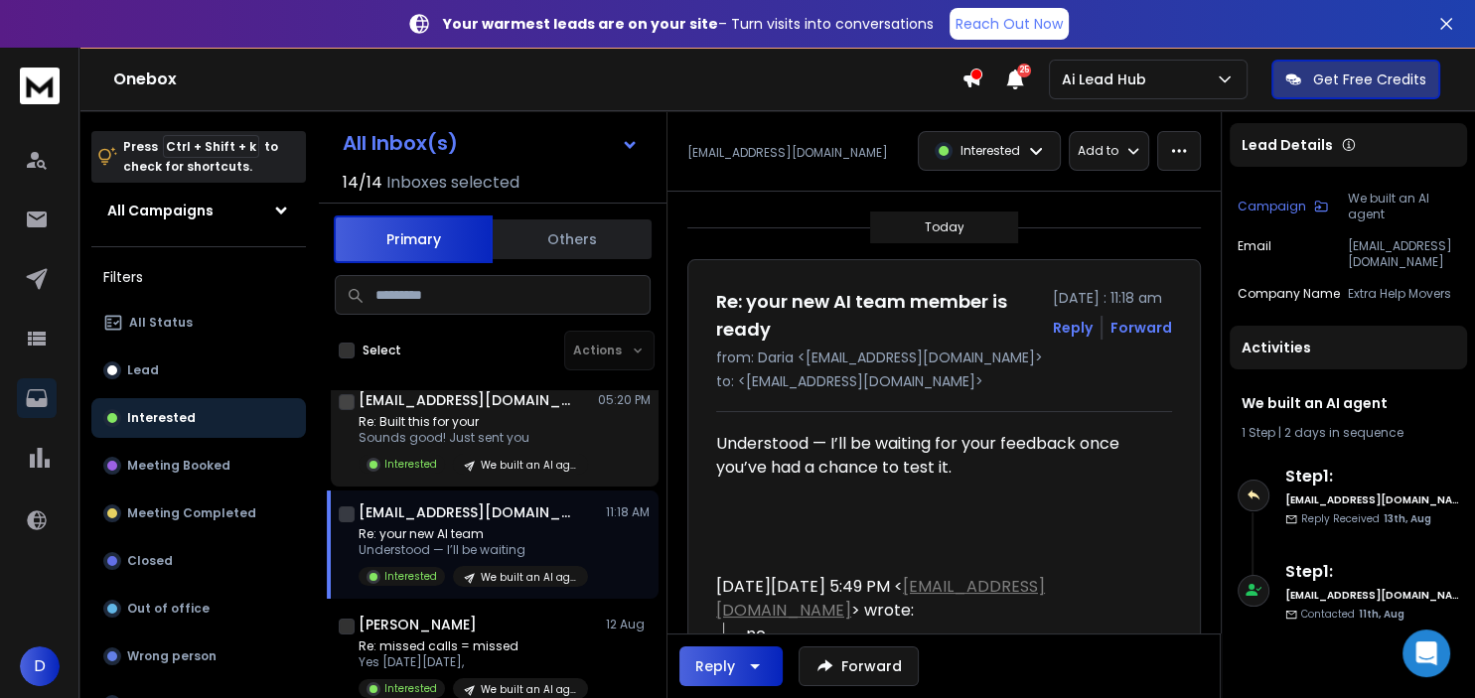
scroll to position [133, 0]
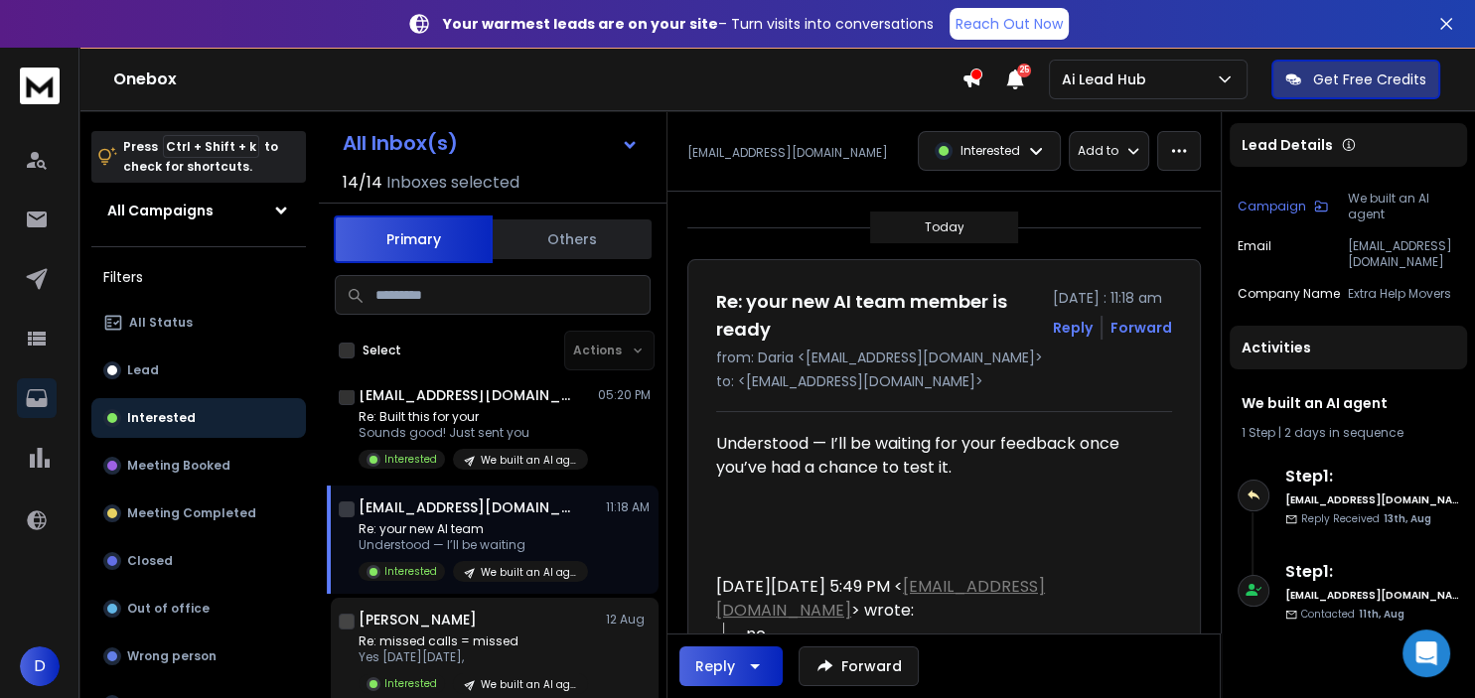
click at [570, 655] on p "Yes [DATE][DATE]," at bounding box center [472, 657] width 229 height 16
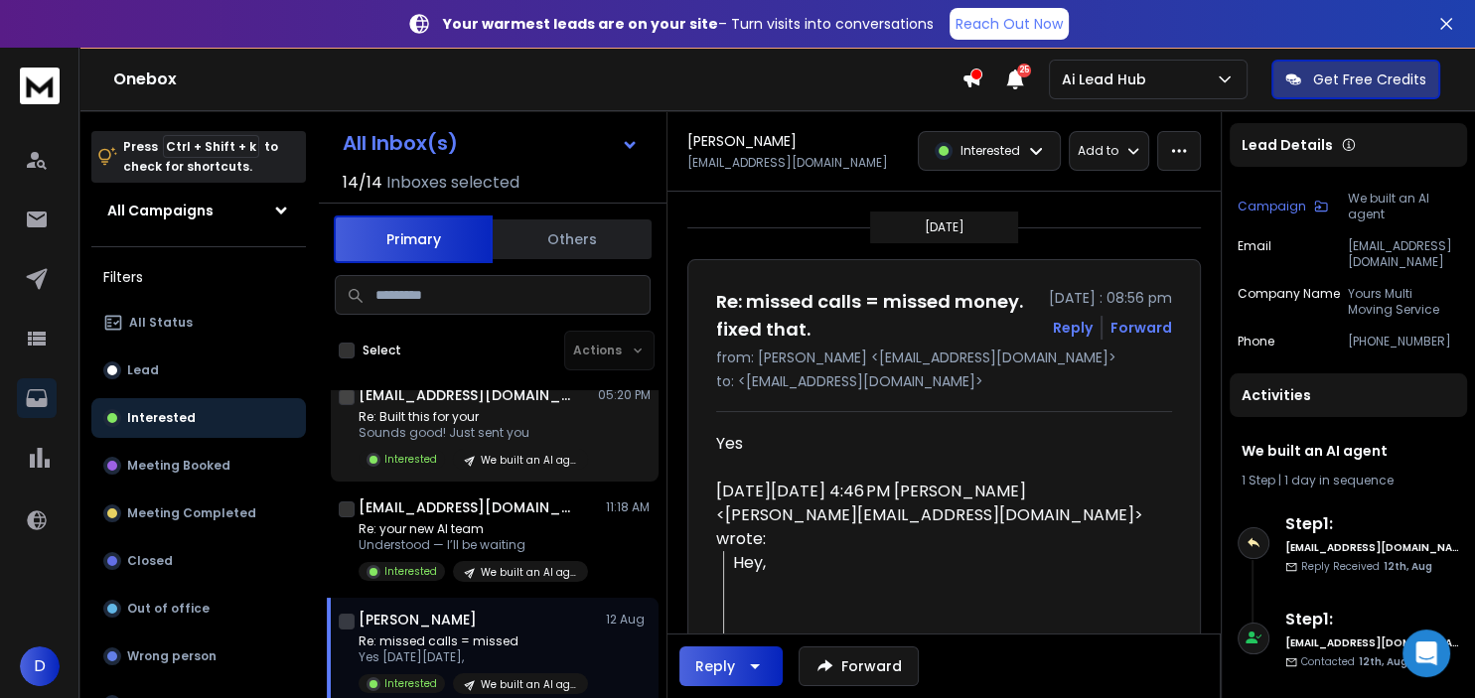
click at [453, 424] on p "Re: Built this for your" at bounding box center [472, 417] width 229 height 16
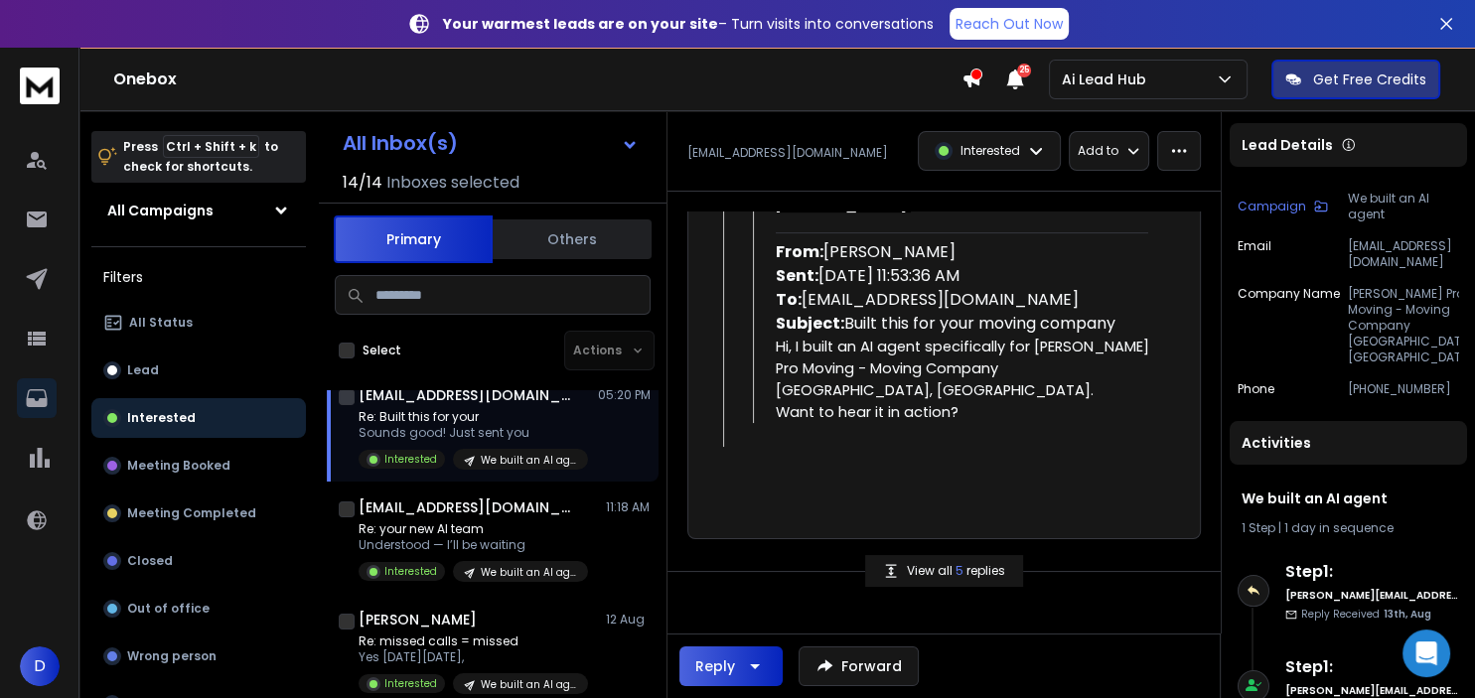
scroll to position [627, 0]
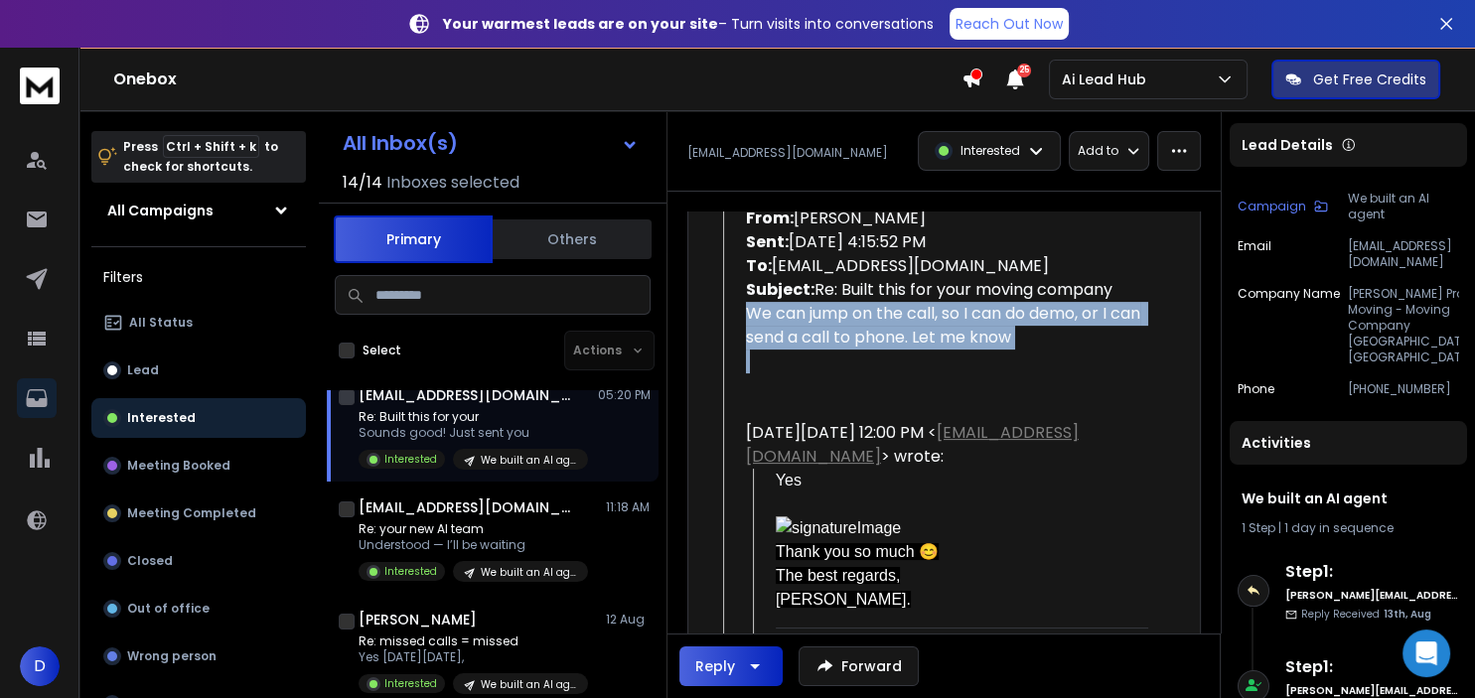
drag, startPoint x: 747, startPoint y: 342, endPoint x: 1018, endPoint y: 388, distance: 275.1
click at [1018, 388] on div "We can jump on the call, so I can do demo, or I can send a call to phone. Let m…" at bounding box center [951, 572] width 410 height 540
copy div "We can jump on the call, so I can do demo, or I can send a call to phone. Let m…"
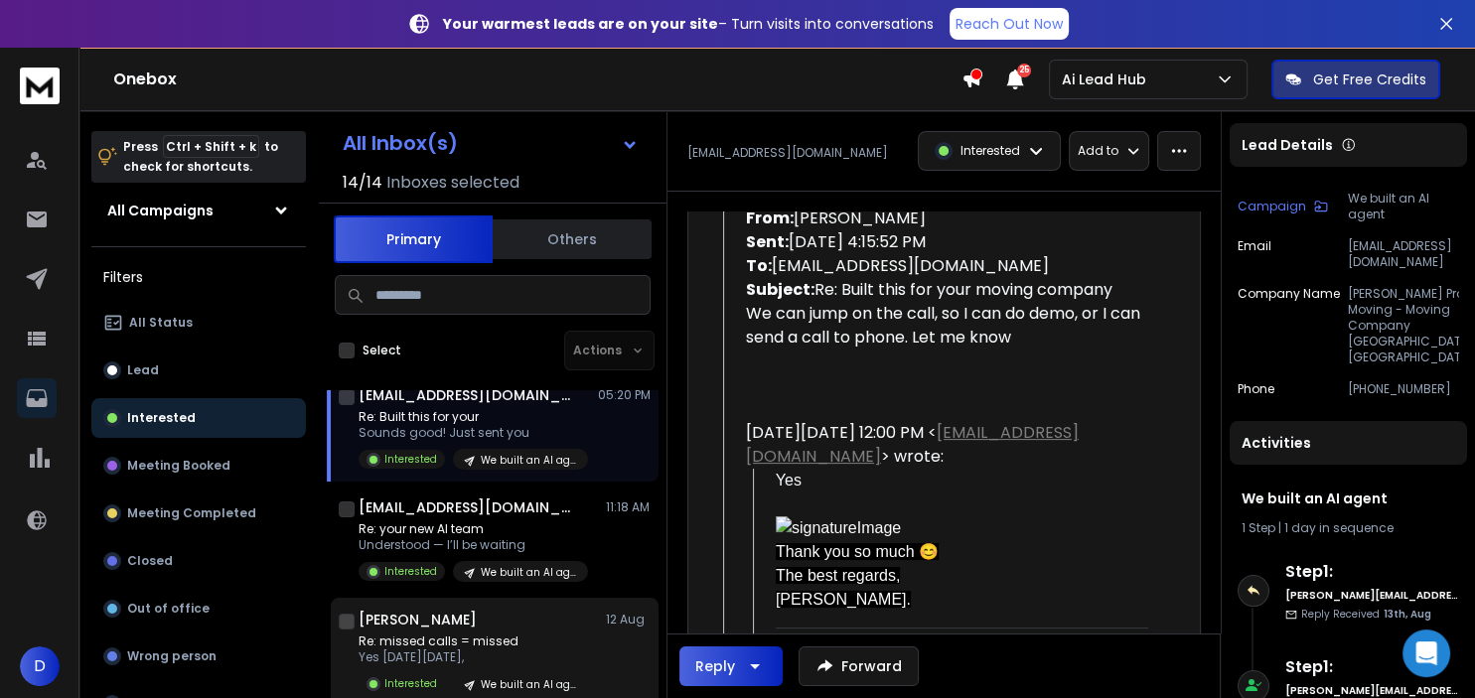
click at [526, 645] on p "Re: missed calls = missed" at bounding box center [472, 642] width 229 height 16
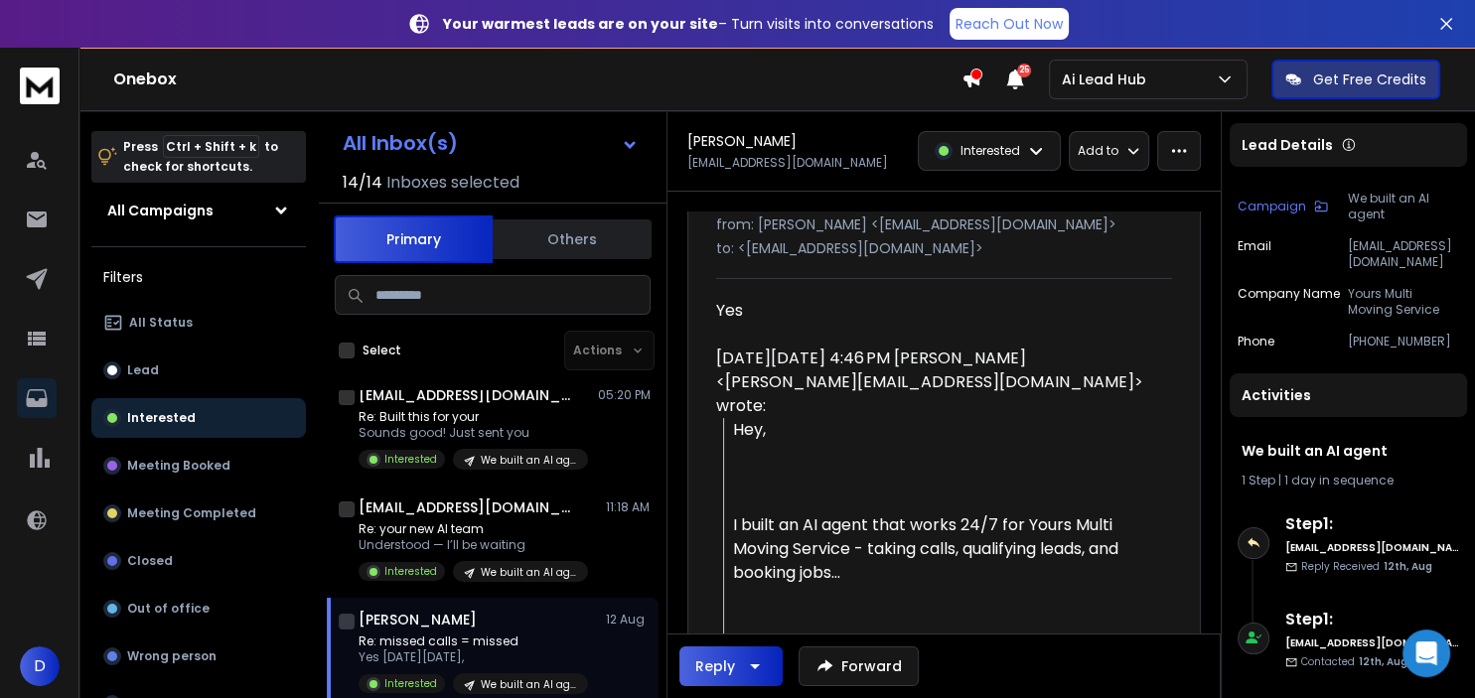
scroll to position [0, 0]
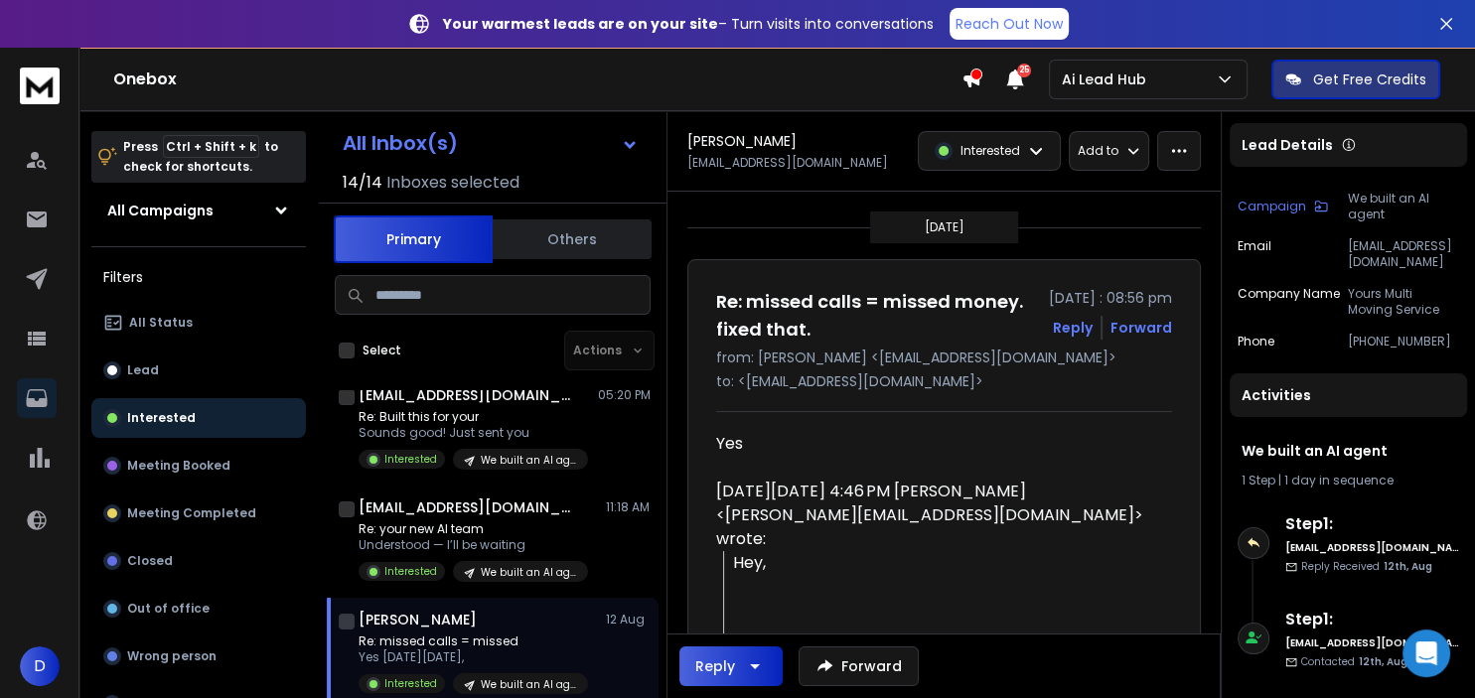
click at [1074, 324] on button "Reply" at bounding box center [1073, 328] width 40 height 20
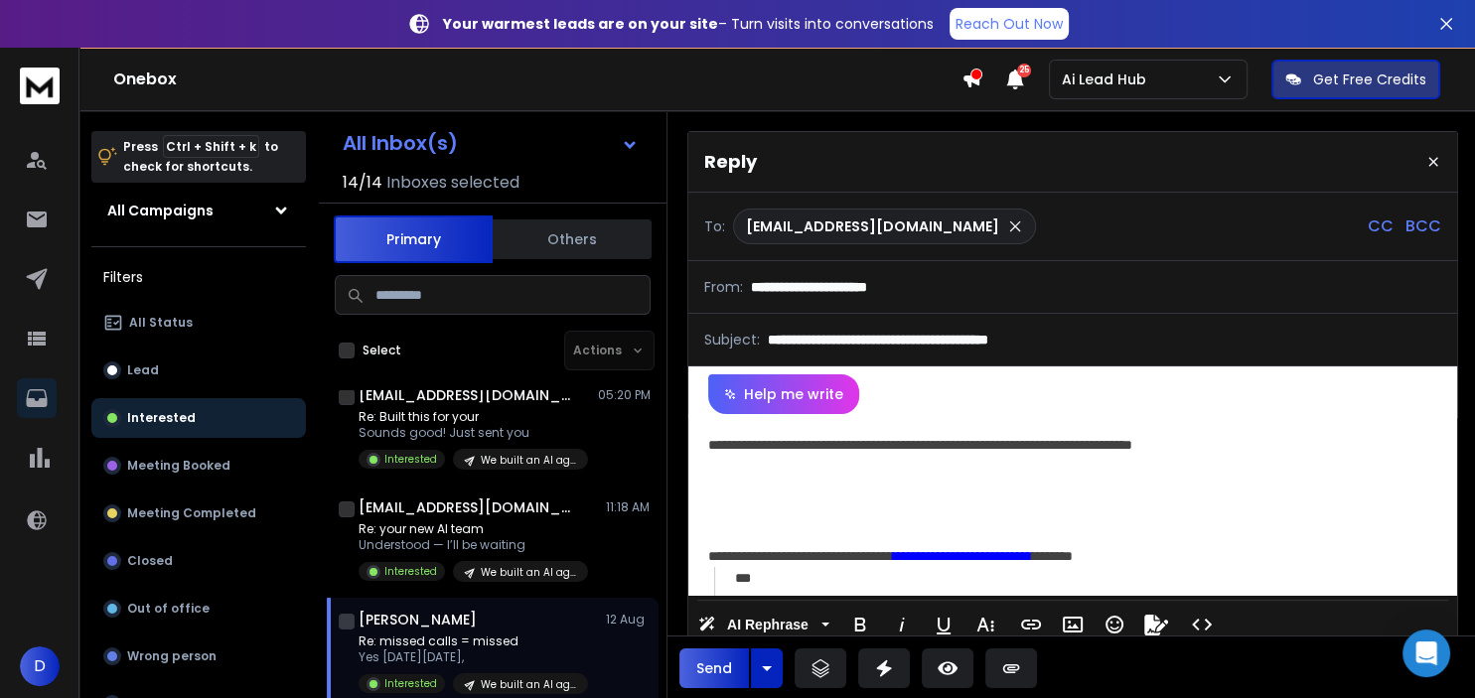
click at [1114, 451] on div "**********" at bounding box center [1071, 445] width 726 height 22
click at [730, 672] on button "Send" at bounding box center [714, 668] width 70 height 40
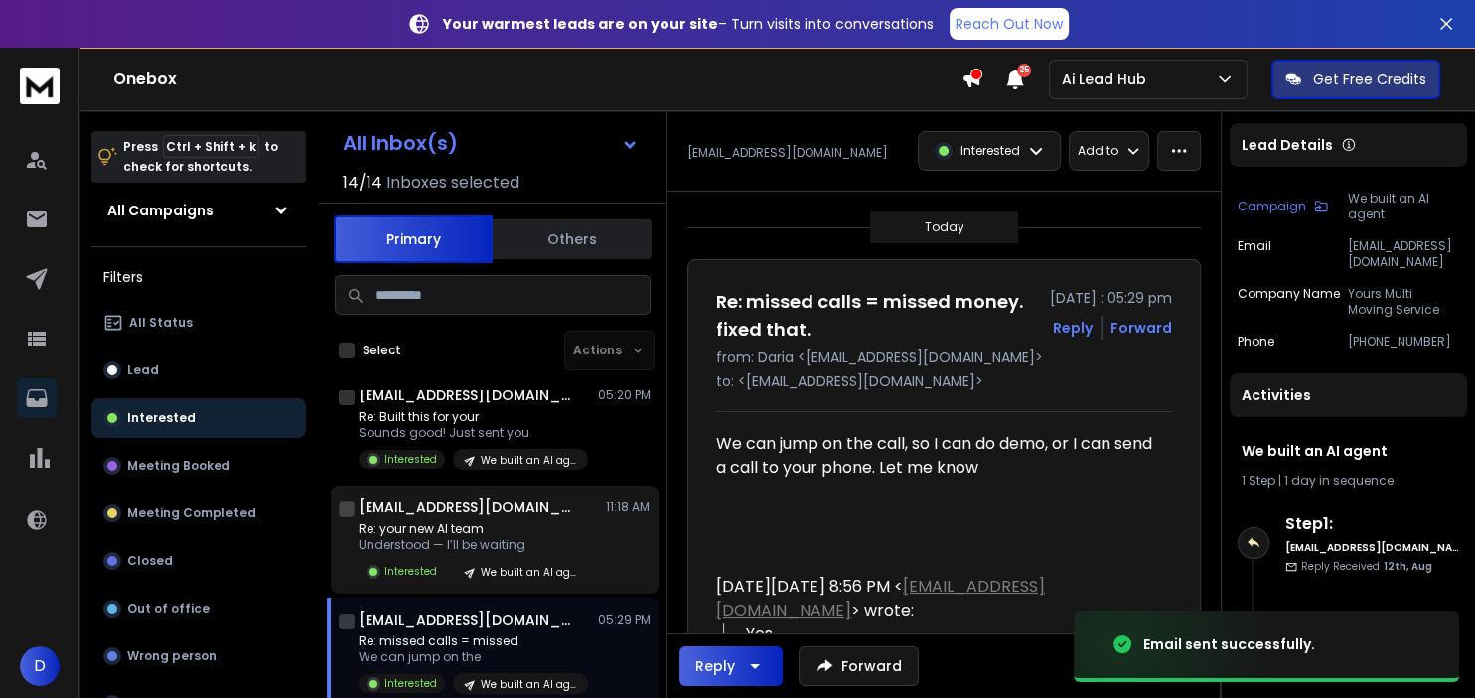
scroll to position [266, 0]
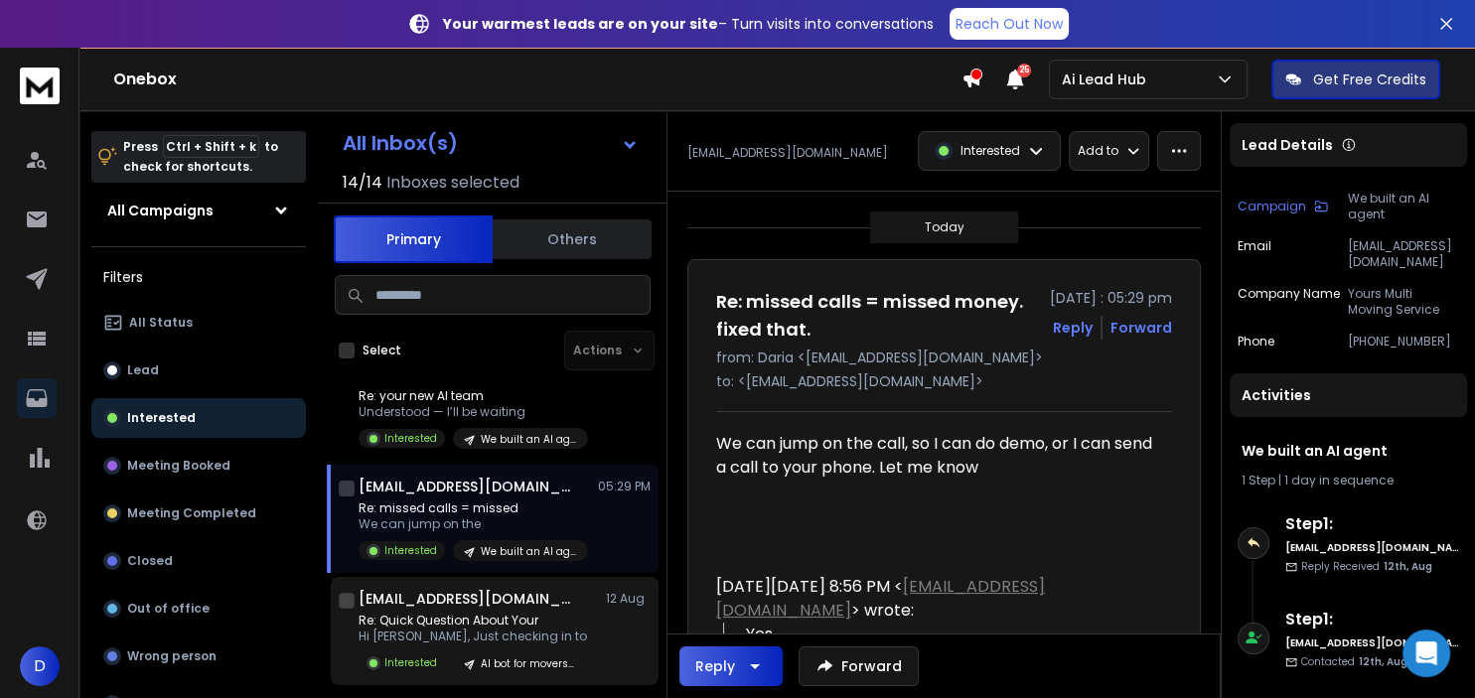
click at [469, 626] on p "Re: Quick Question About Your" at bounding box center [472, 621] width 229 height 16
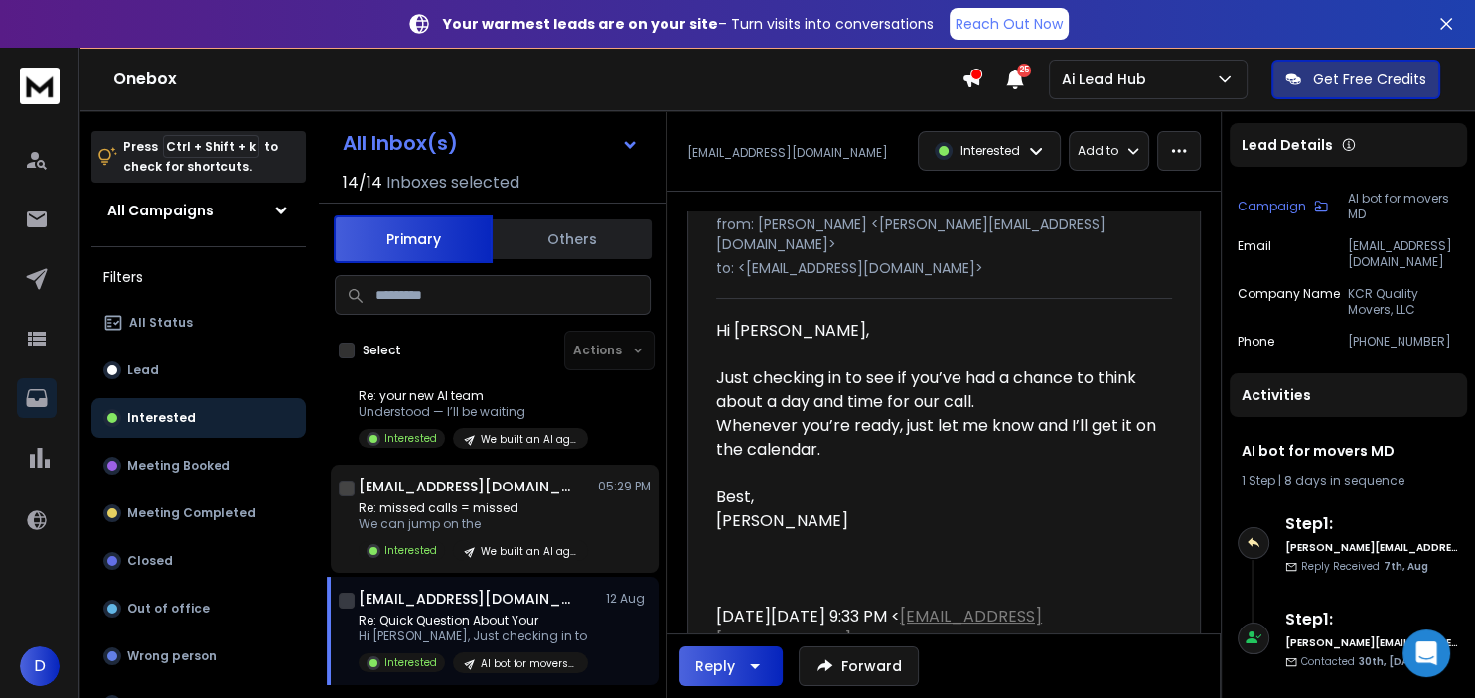
click at [540, 523] on p "We can jump on the" at bounding box center [472, 524] width 229 height 16
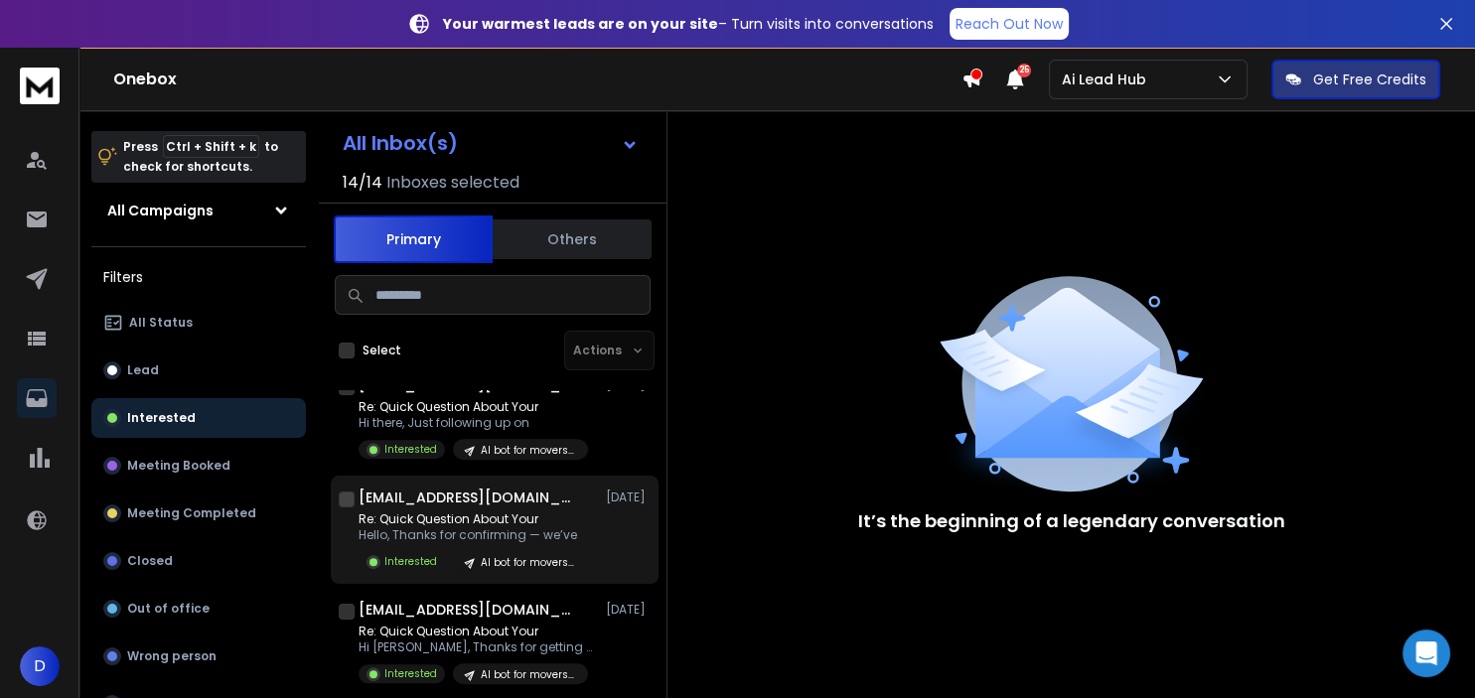
scroll to position [1040, 0]
